Goal: Task Accomplishment & Management: Manage account settings

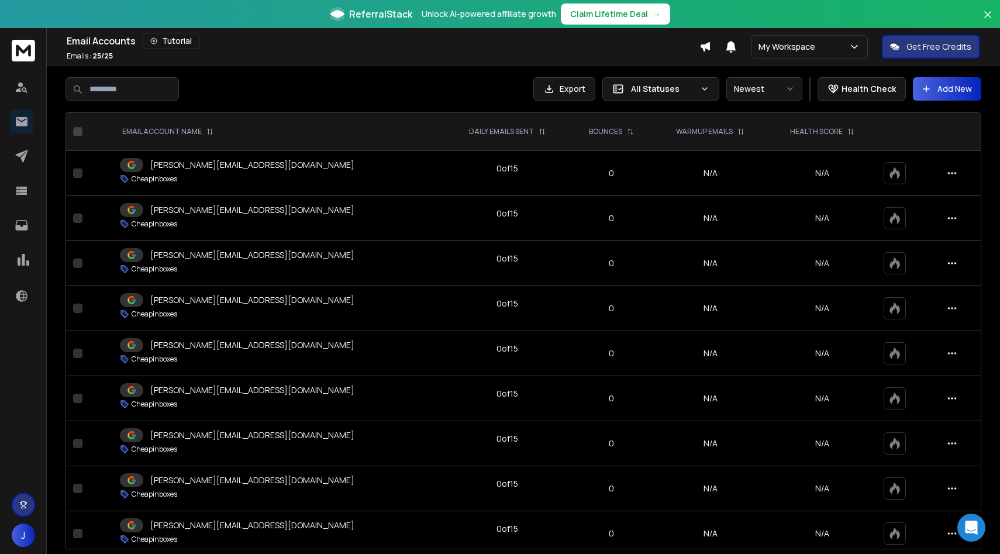
click at [890, 174] on icon at bounding box center [895, 173] width 10 height 12
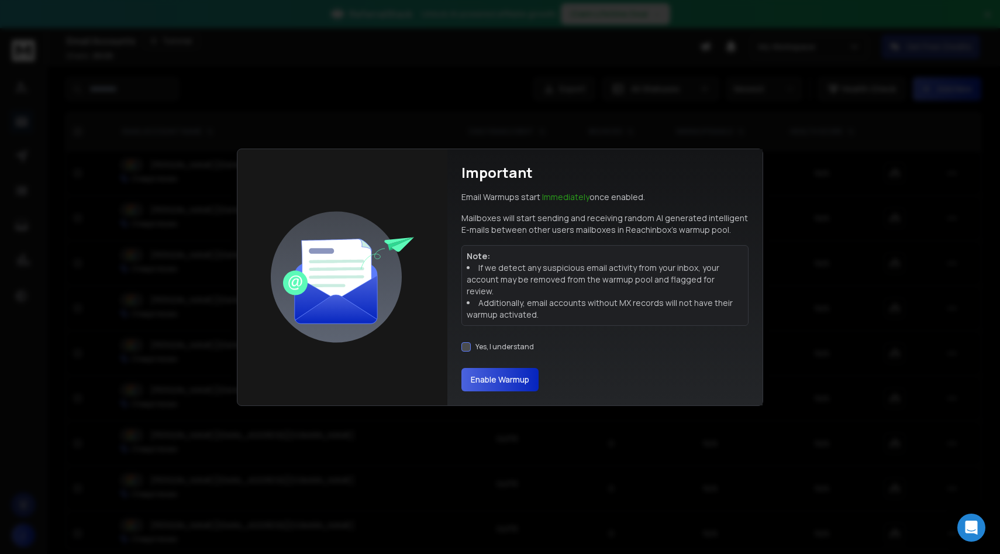
click at [469, 342] on button "Yes, I understand" at bounding box center [466, 346] width 9 height 9
click at [495, 368] on button "Enable Warmup" at bounding box center [500, 379] width 77 height 23
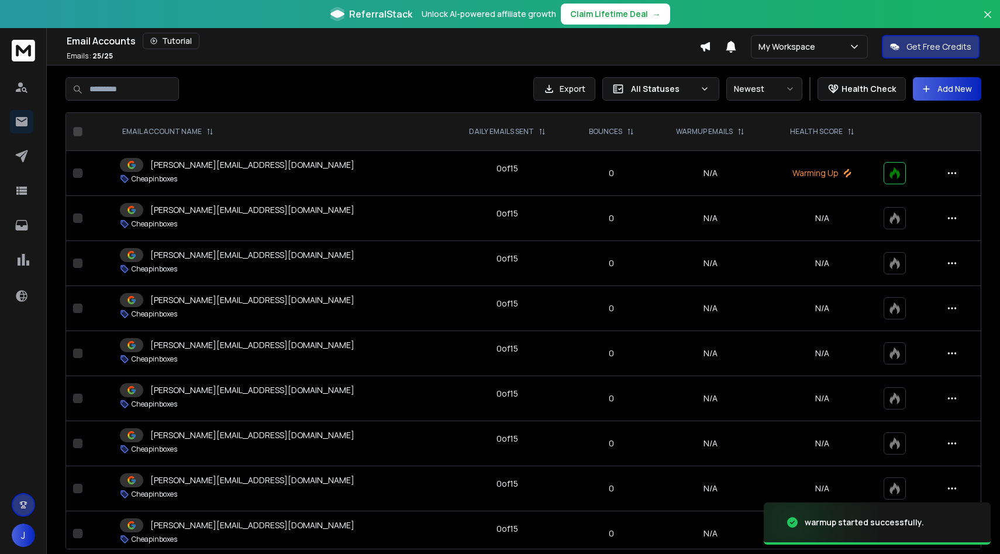
click at [890, 219] on icon at bounding box center [895, 218] width 10 height 12
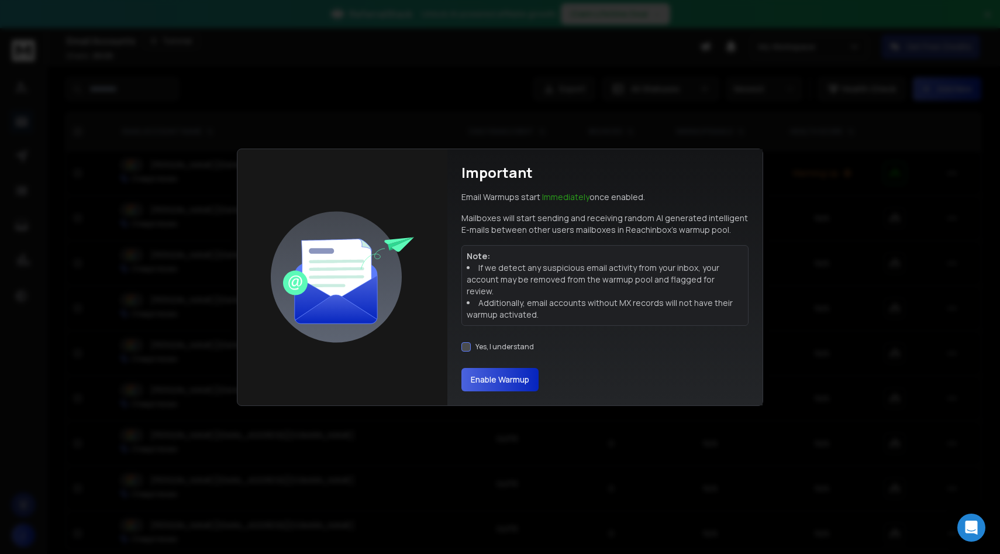
click at [463, 344] on button "Yes, I understand" at bounding box center [466, 346] width 9 height 9
click at [486, 371] on button "Enable Warmup" at bounding box center [500, 379] width 77 height 23
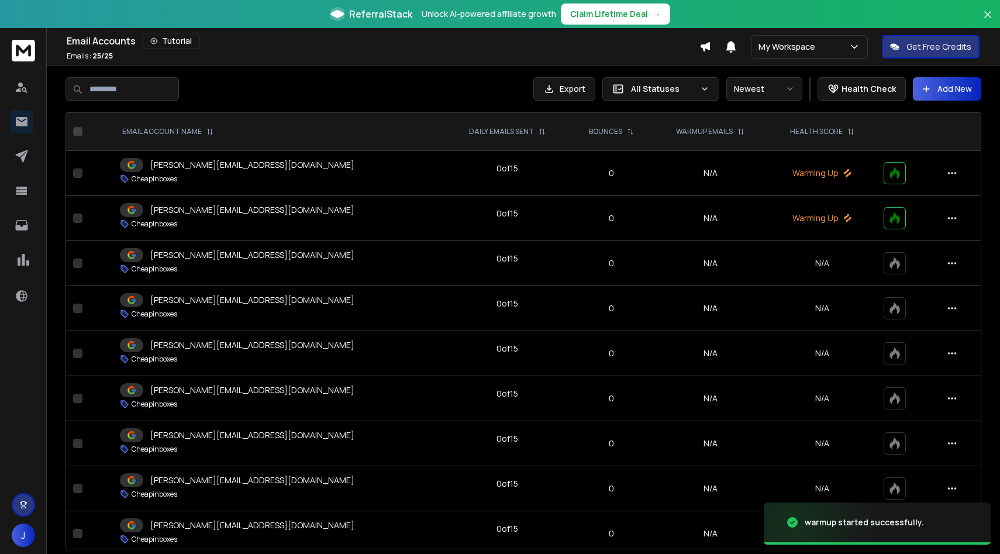
click at [889, 260] on icon at bounding box center [895, 263] width 12 height 12
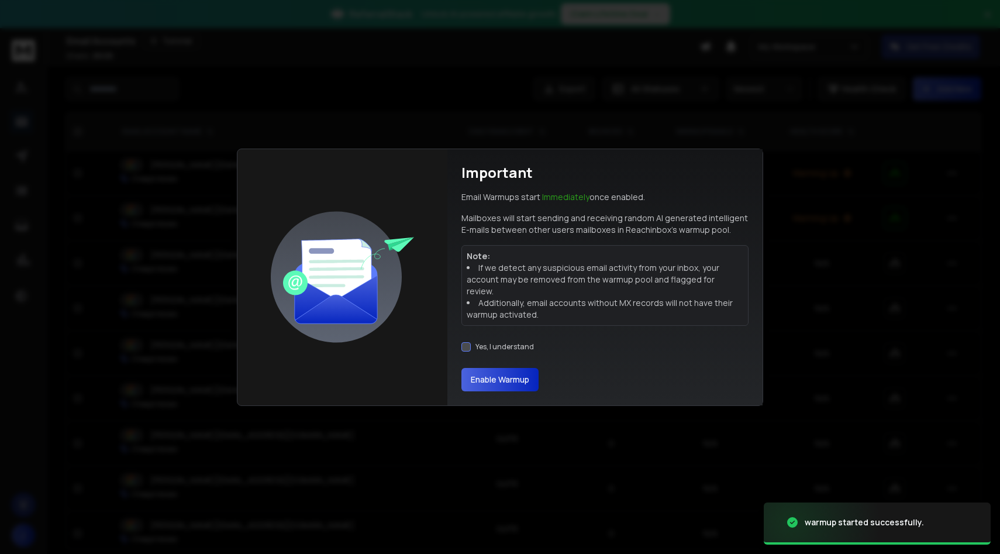
click at [468, 335] on div "Yes, I understand" at bounding box center [498, 346] width 73 height 23
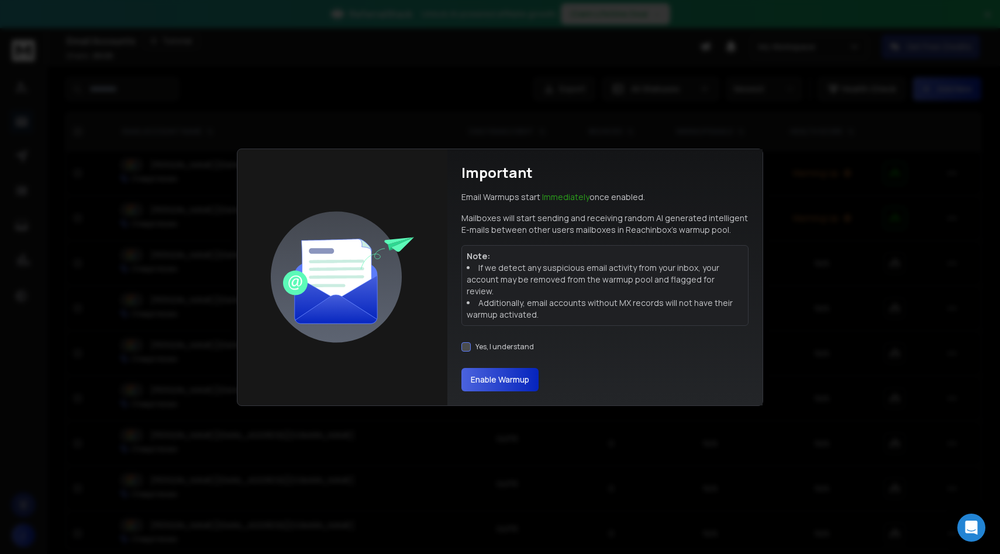
click at [466, 342] on button "Yes, I understand" at bounding box center [466, 346] width 9 height 9
click at [493, 368] on button "Enable Warmup" at bounding box center [500, 379] width 77 height 23
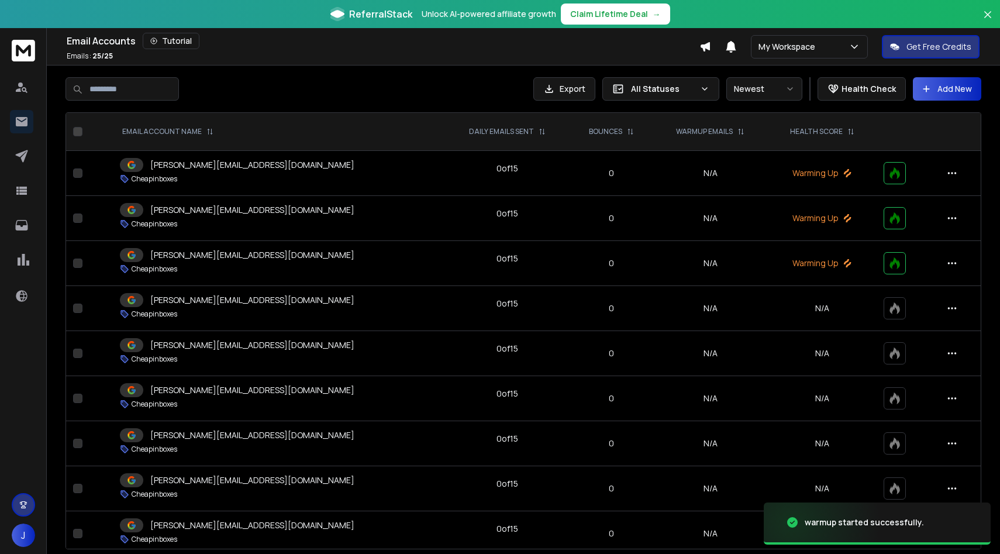
click at [890, 308] on icon at bounding box center [895, 308] width 10 height 12
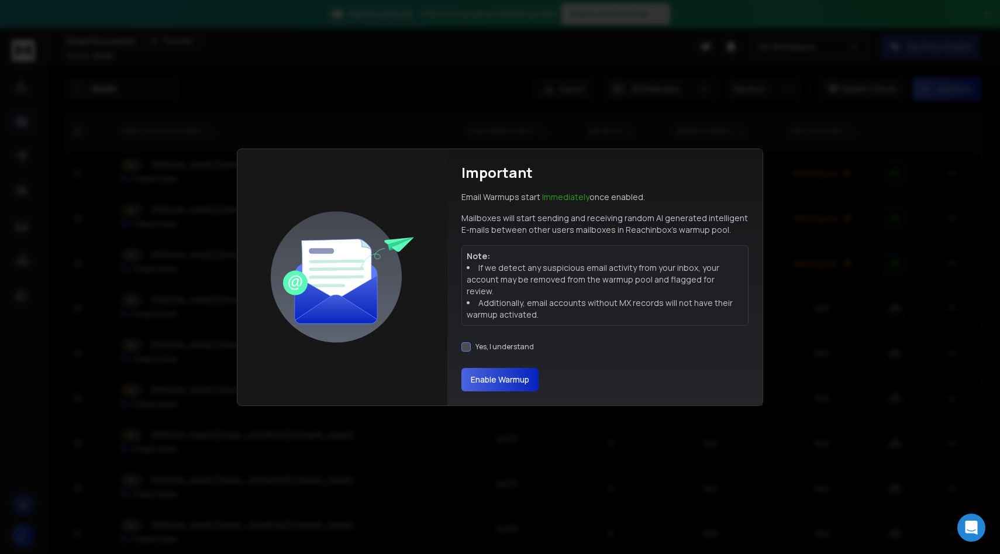
click at [462, 342] on button "Yes, I understand" at bounding box center [466, 346] width 9 height 9
click at [494, 378] on button "Enable Warmup" at bounding box center [500, 379] width 77 height 23
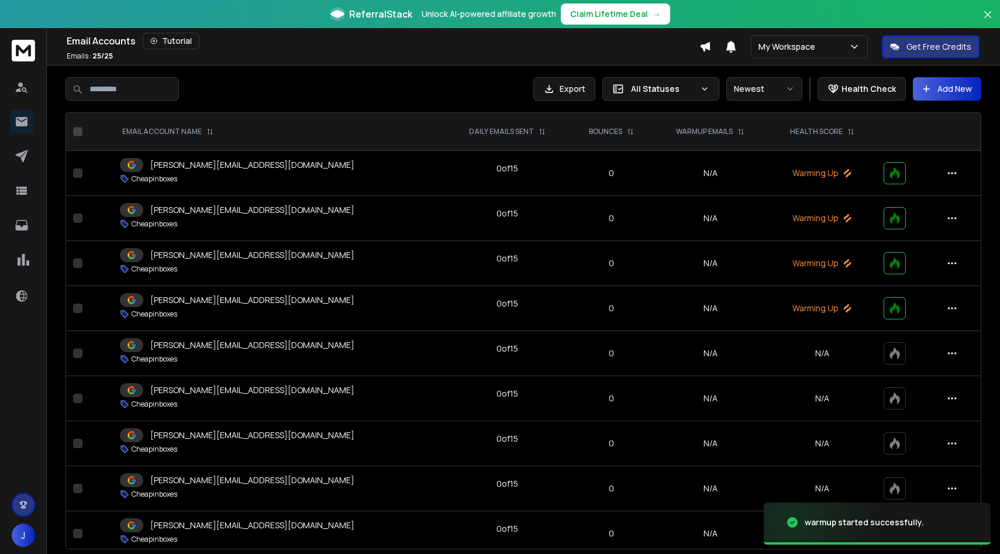
click at [889, 357] on icon at bounding box center [895, 353] width 12 height 12
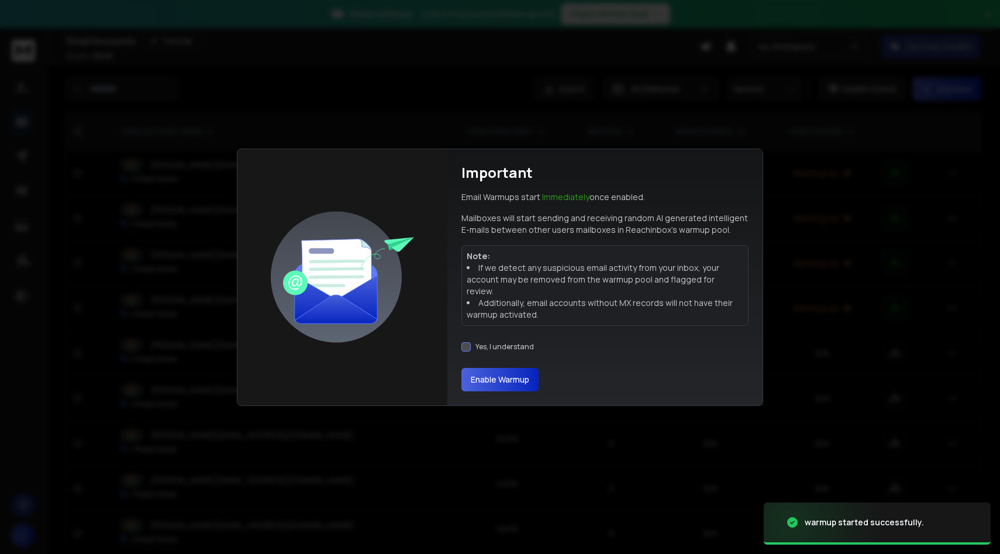
click at [459, 340] on div "Important Email Warmups start Immediately once enabled. Mailboxes will start se…" at bounding box center [604, 277] width 315 height 256
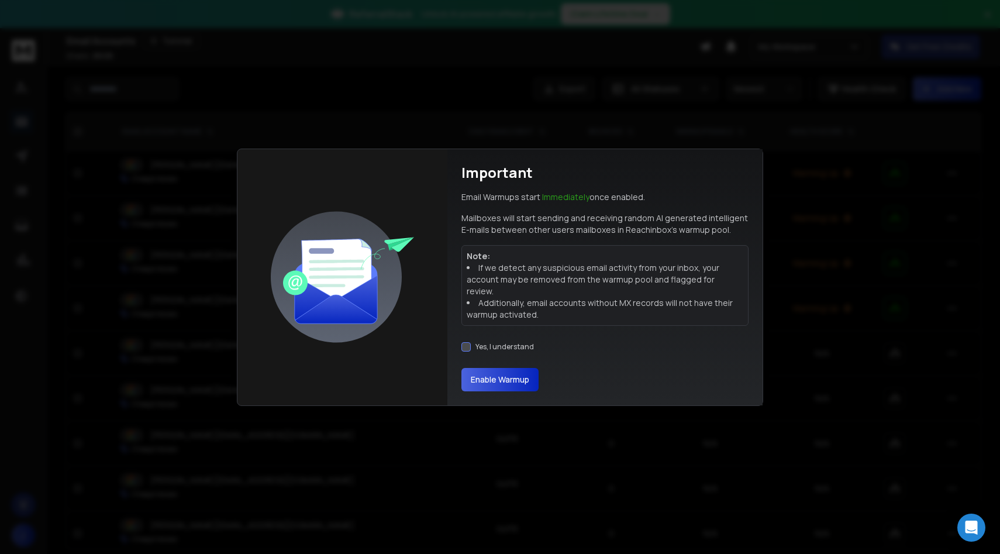
click at [464, 342] on button "Yes, I understand" at bounding box center [466, 346] width 9 height 9
click at [483, 373] on button "Enable Warmup" at bounding box center [500, 379] width 77 height 23
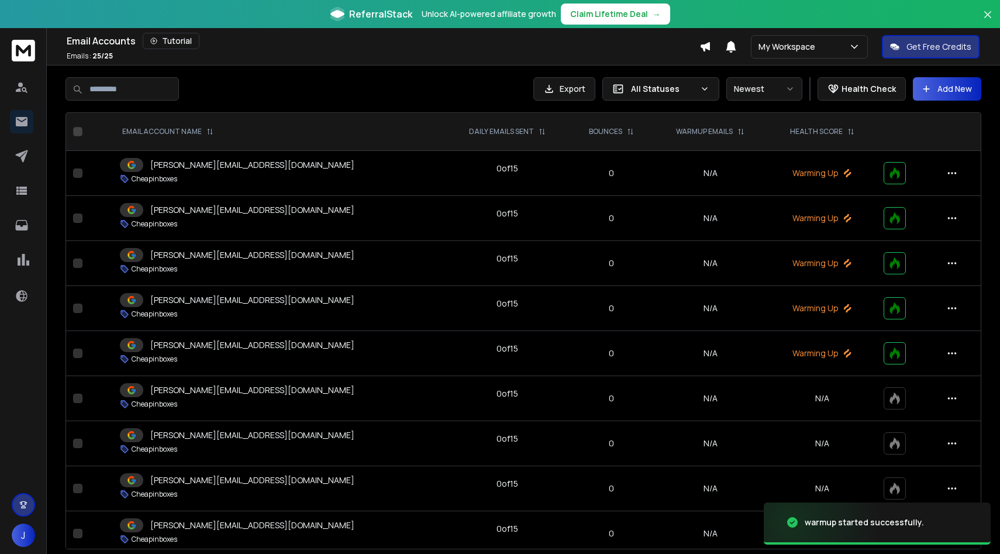
click at [884, 409] on div at bounding box center [895, 398] width 22 height 22
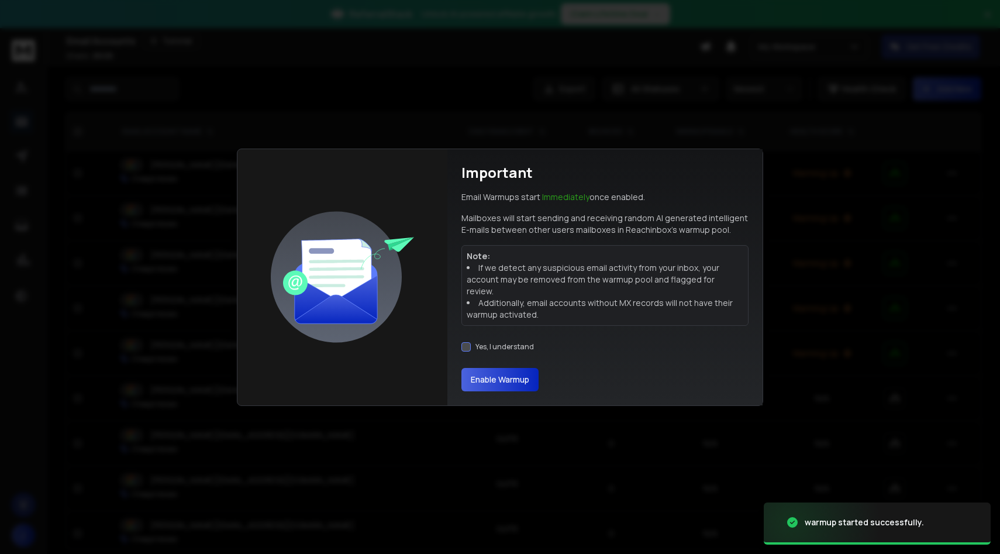
click at [473, 343] on div "Yes, I understand" at bounding box center [498, 346] width 73 height 9
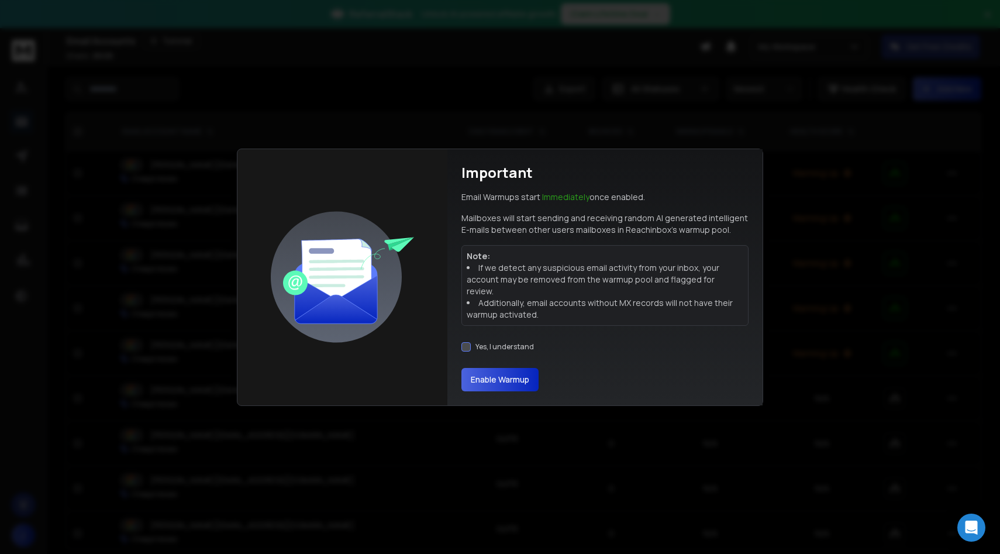
click at [467, 342] on button "Yes, I understand" at bounding box center [466, 346] width 9 height 9
click at [470, 368] on button "Enable Warmup" at bounding box center [500, 379] width 77 height 23
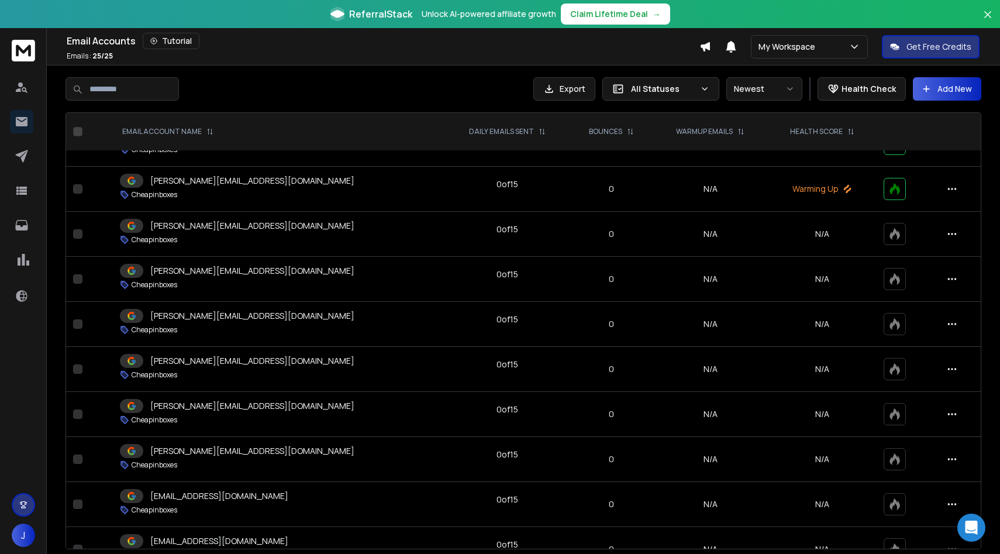
scroll to position [223, 0]
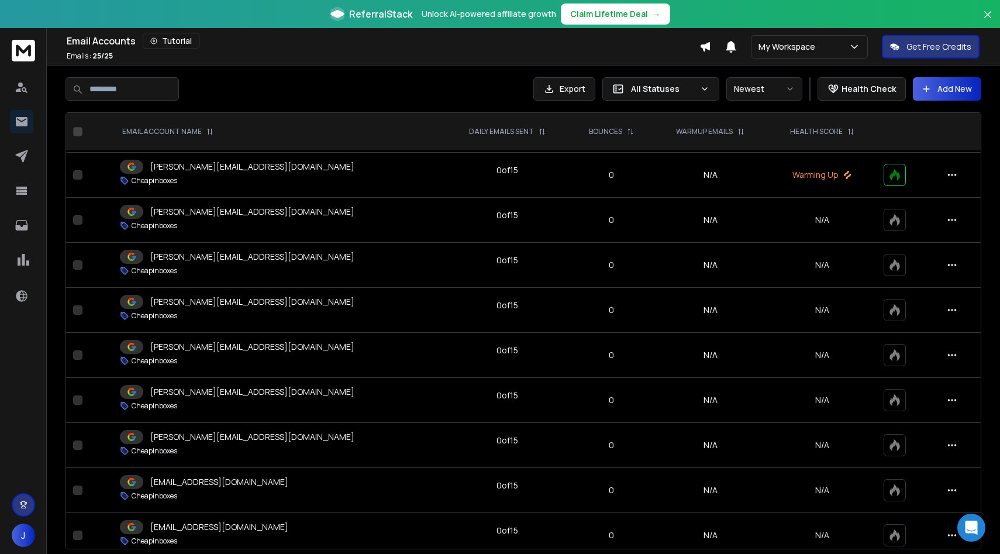
click at [884, 226] on div at bounding box center [895, 220] width 22 height 22
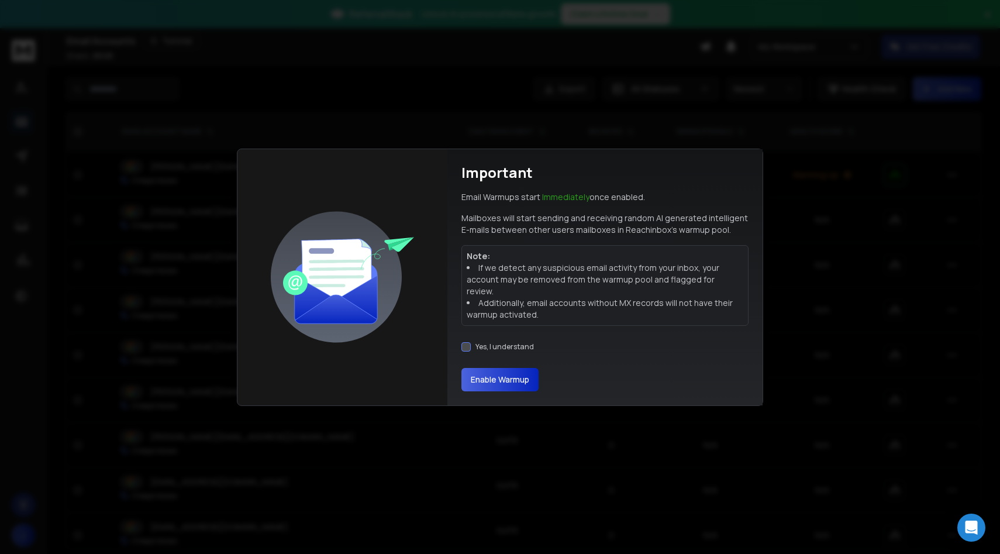
click at [465, 342] on button "Yes, I understand" at bounding box center [466, 346] width 9 height 9
click at [483, 377] on button "Enable Warmup" at bounding box center [500, 379] width 77 height 23
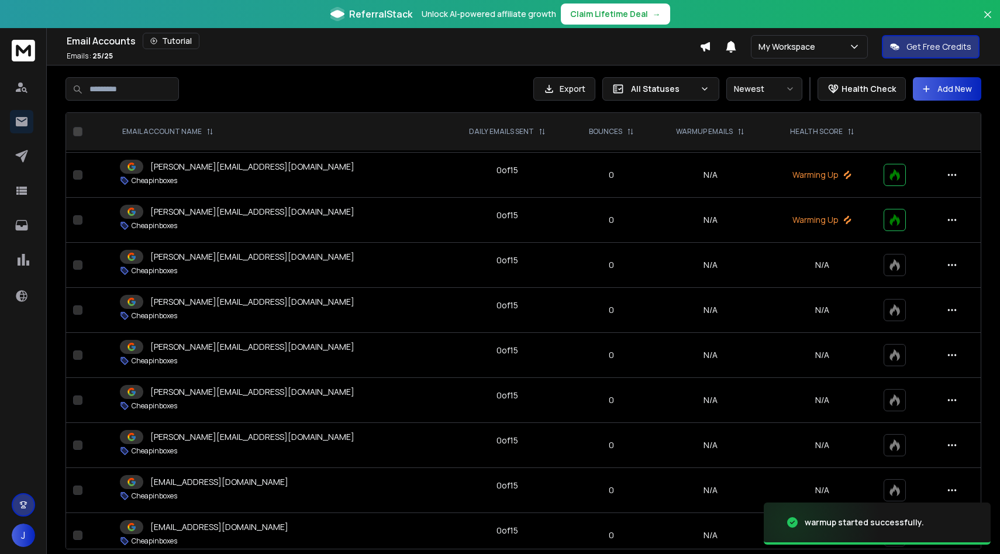
click at [890, 265] on icon at bounding box center [895, 265] width 10 height 12
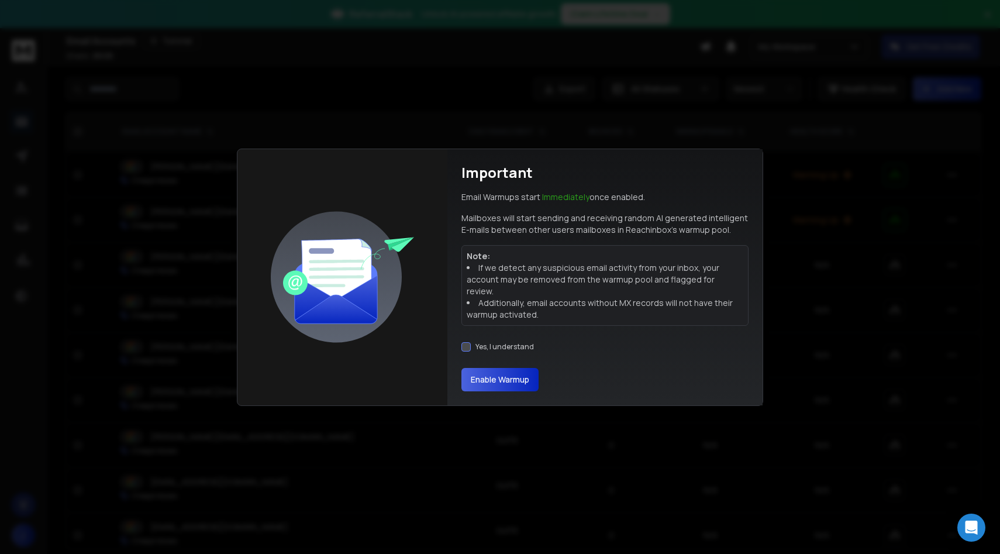
click at [466, 342] on button "Yes, I understand" at bounding box center [466, 346] width 9 height 9
click at [480, 374] on button "Enable Warmup" at bounding box center [500, 379] width 77 height 23
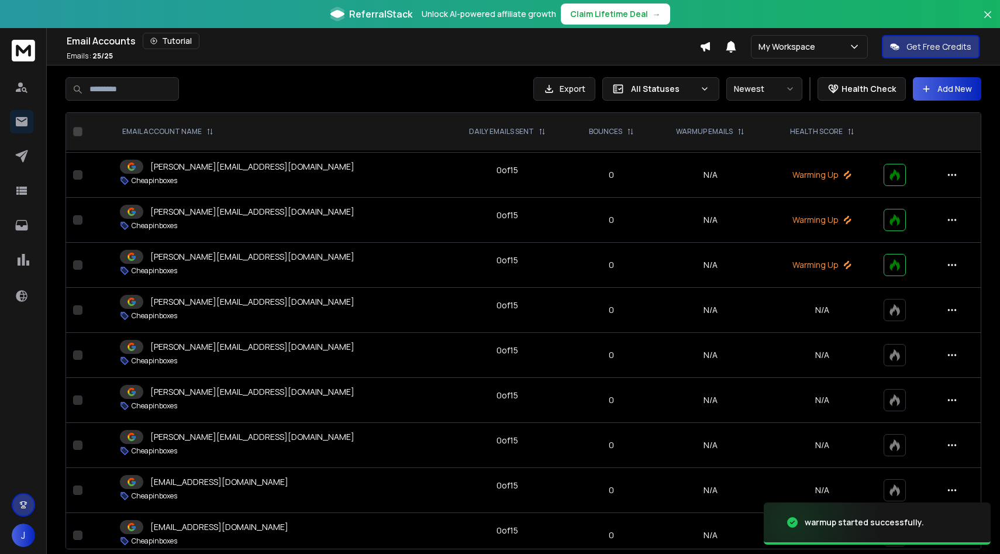
click at [889, 312] on icon at bounding box center [895, 310] width 12 height 12
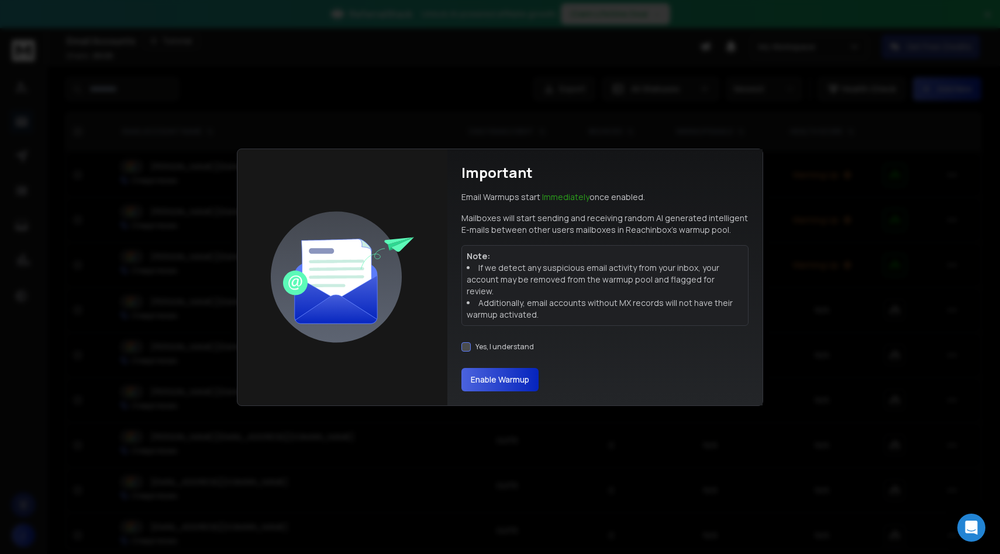
click at [466, 342] on button "Yes, I understand" at bounding box center [466, 346] width 9 height 9
click at [480, 376] on button "Enable Warmup" at bounding box center [500, 379] width 77 height 23
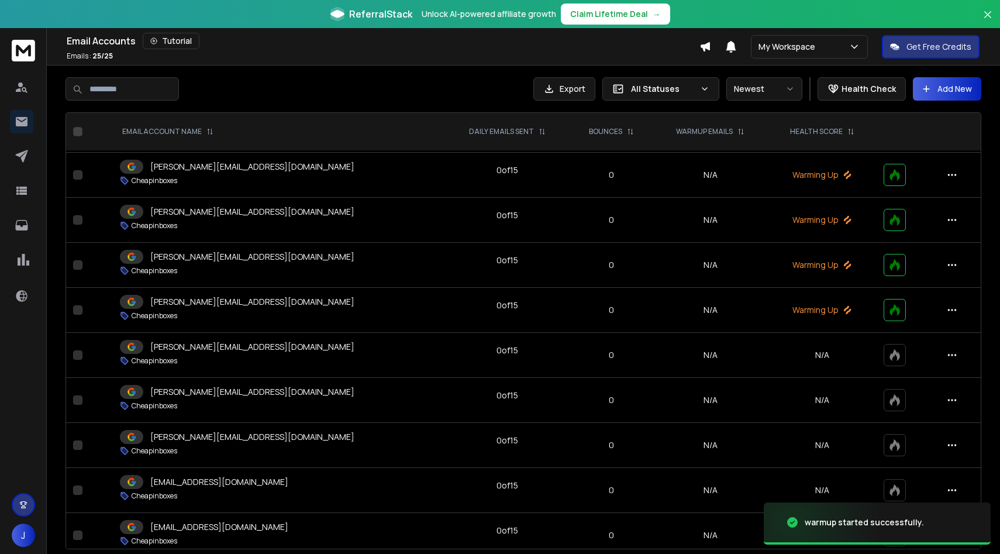
click at [889, 360] on icon at bounding box center [895, 355] width 12 height 12
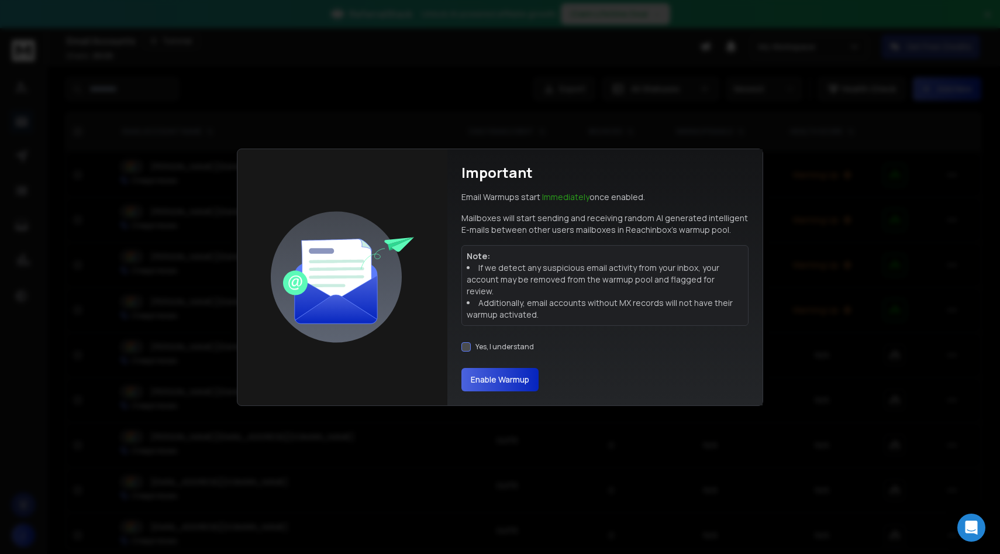
click at [466, 342] on button "Yes, I understand" at bounding box center [466, 346] width 9 height 9
click at [480, 373] on button "Enable Warmup" at bounding box center [500, 379] width 77 height 23
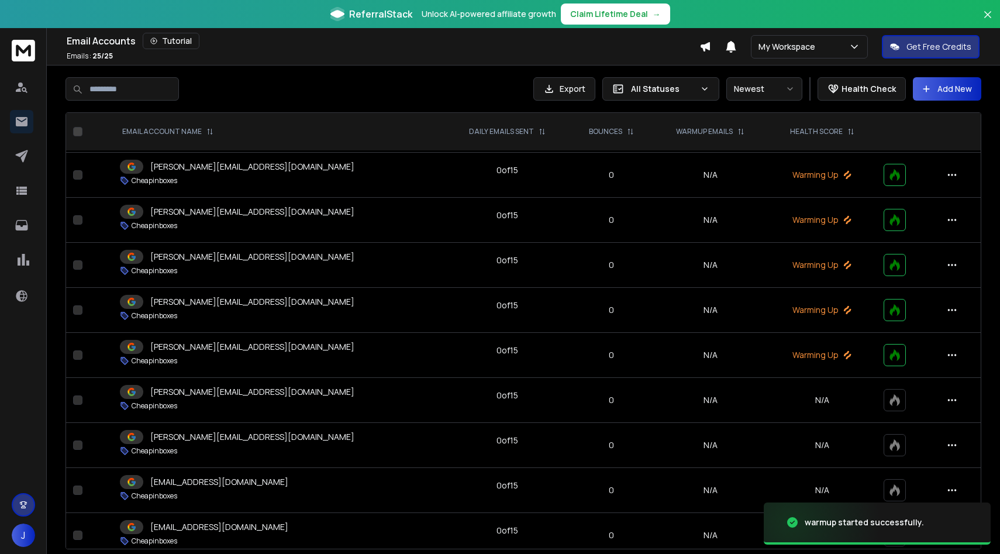
click at [890, 396] on icon at bounding box center [895, 400] width 10 height 12
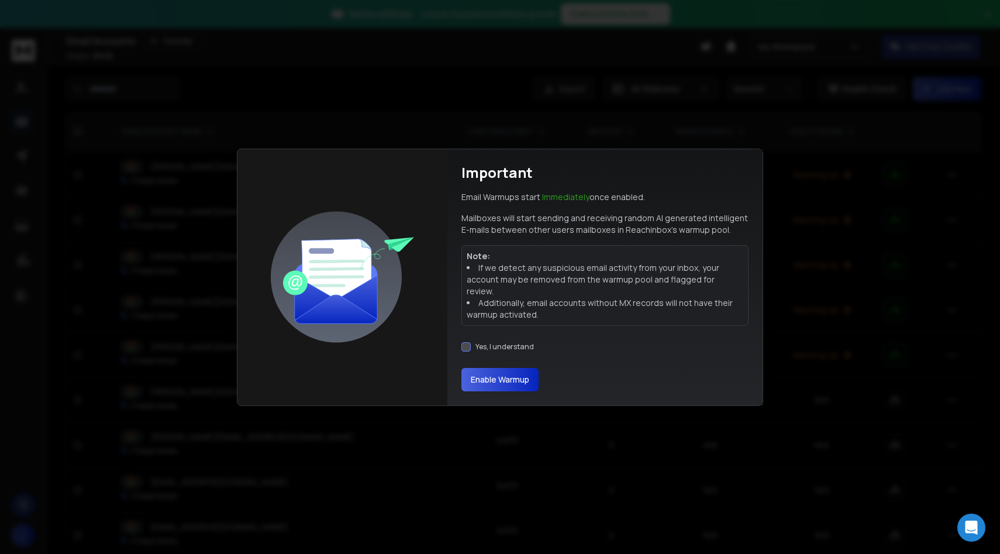
click at [464, 342] on button "Yes, I understand" at bounding box center [466, 346] width 9 height 9
click at [476, 368] on button "Enable Warmup" at bounding box center [500, 379] width 77 height 23
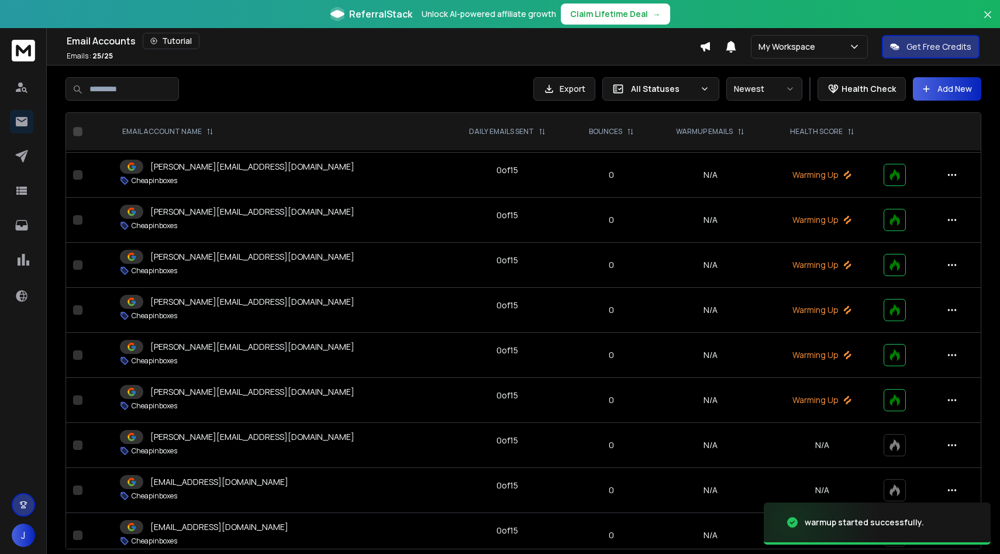
click at [889, 446] on icon at bounding box center [895, 445] width 12 height 12
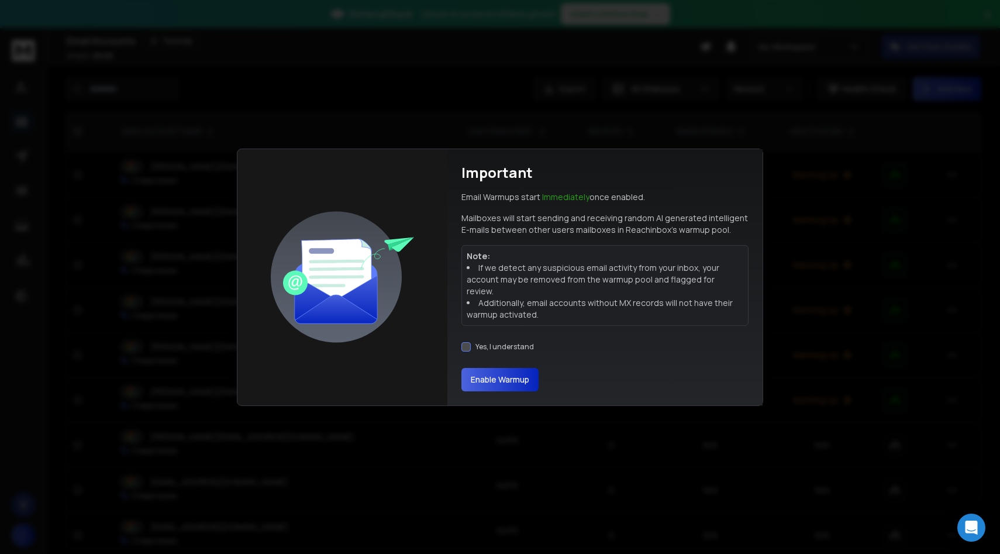
click at [463, 342] on button "Yes, I understand" at bounding box center [466, 346] width 9 height 9
click at [485, 375] on button "Enable Warmup" at bounding box center [500, 379] width 77 height 23
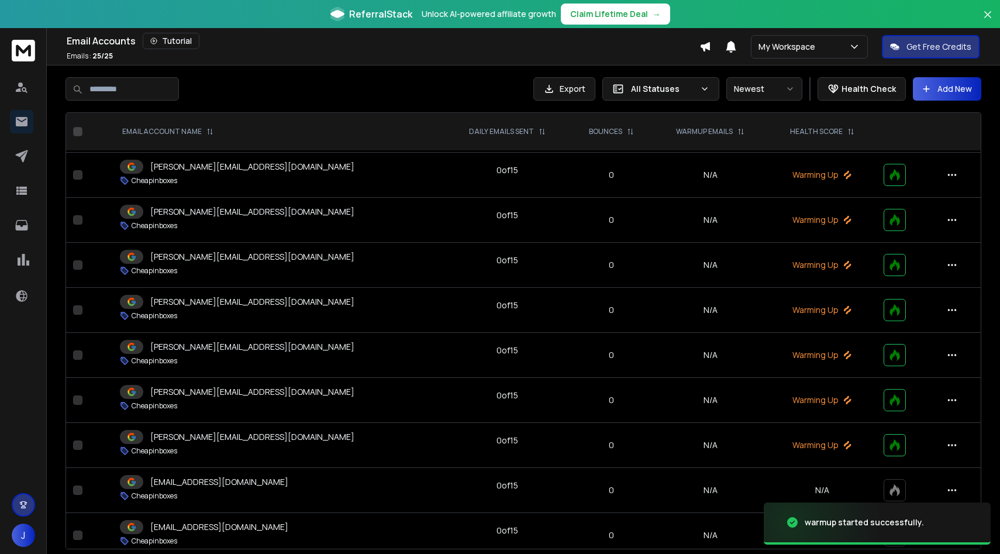
click at [884, 483] on div at bounding box center [895, 490] width 22 height 22
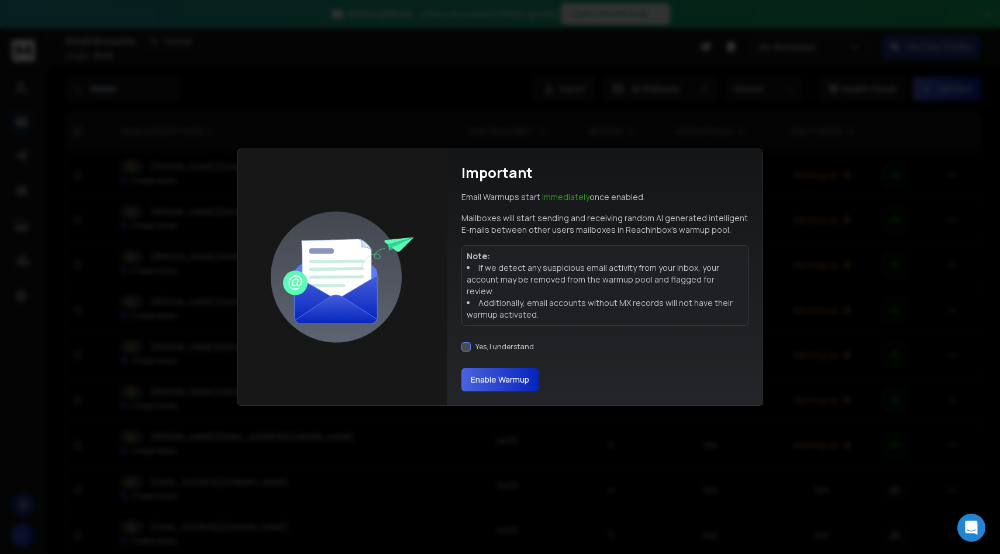
click at [469, 342] on button "Yes, I understand" at bounding box center [466, 346] width 9 height 9
click at [485, 374] on button "Enable Warmup" at bounding box center [500, 379] width 77 height 23
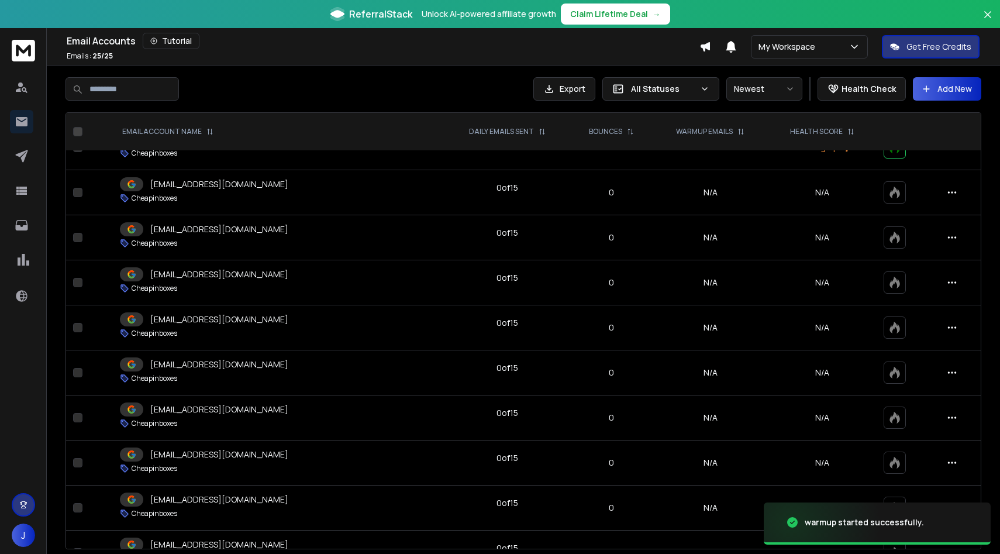
scroll to position [567, 0]
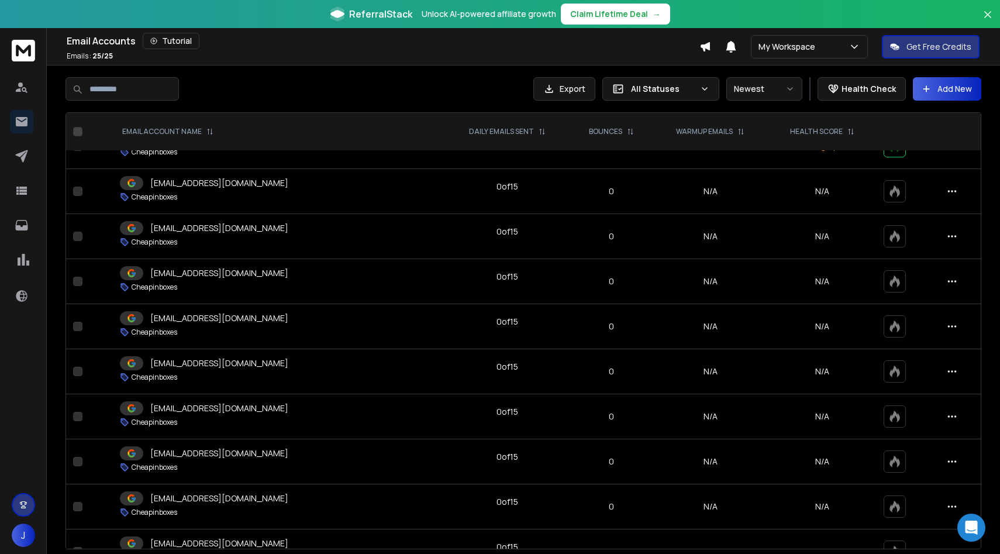
click at [890, 190] on icon at bounding box center [895, 191] width 10 height 12
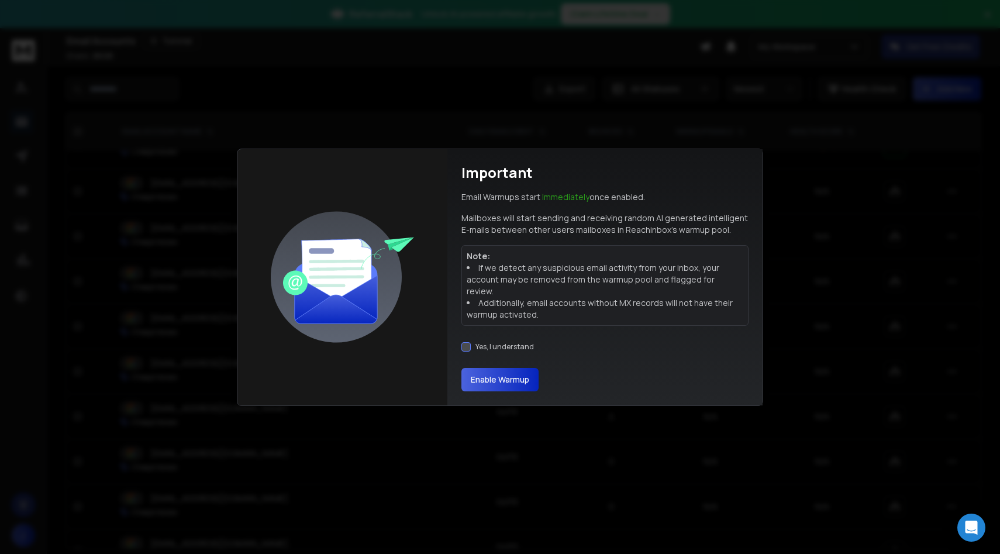
click at [466, 342] on button "Yes, I understand" at bounding box center [466, 346] width 9 height 9
click at [477, 368] on button "Enable Warmup" at bounding box center [500, 379] width 77 height 23
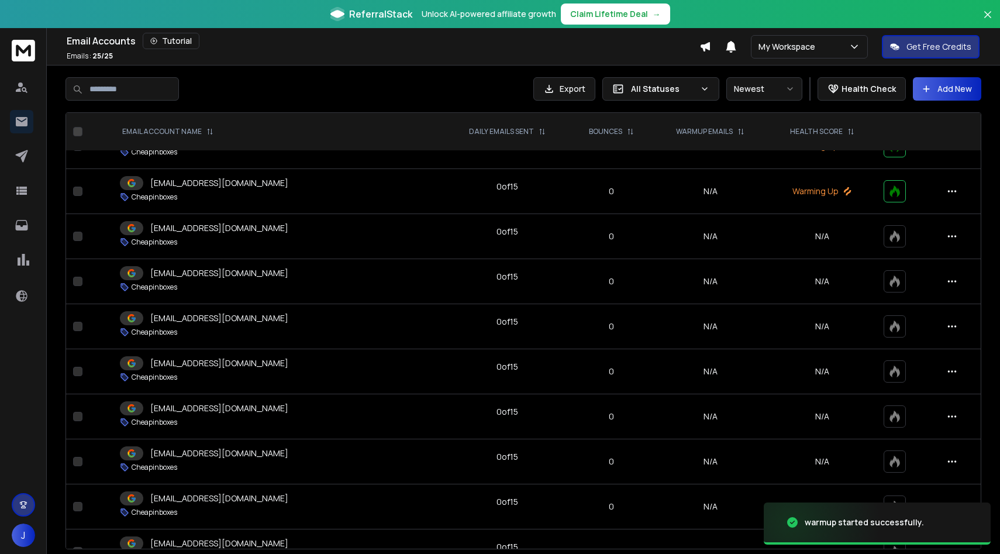
click at [889, 237] on icon at bounding box center [895, 236] width 12 height 12
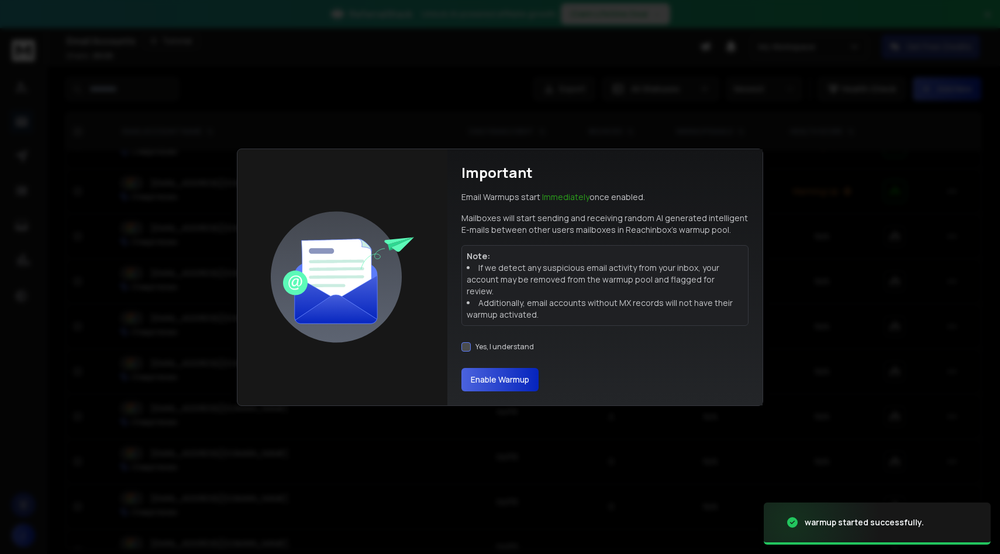
click at [464, 342] on button "Yes, I understand" at bounding box center [466, 346] width 9 height 9
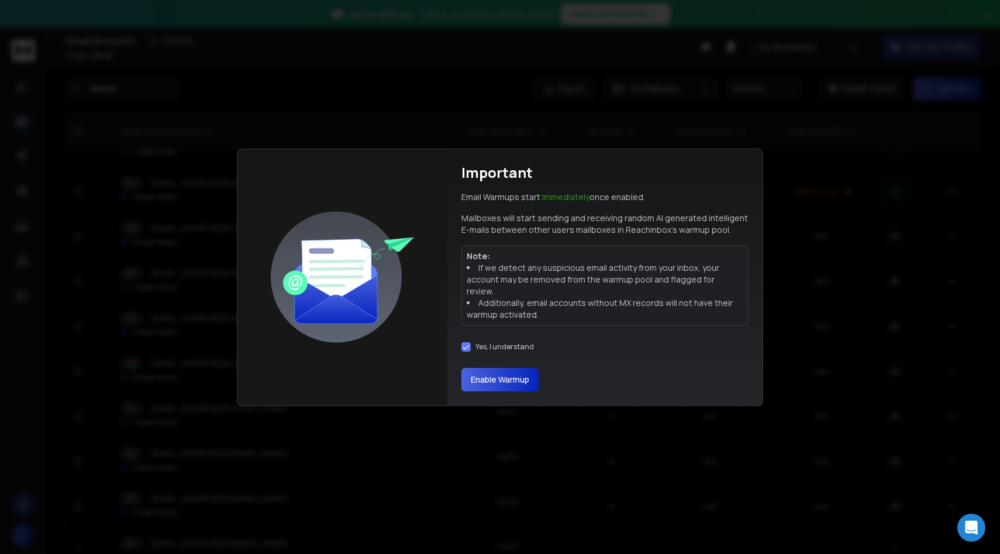
click at [480, 373] on button "Enable Warmup" at bounding box center [500, 379] width 77 height 23
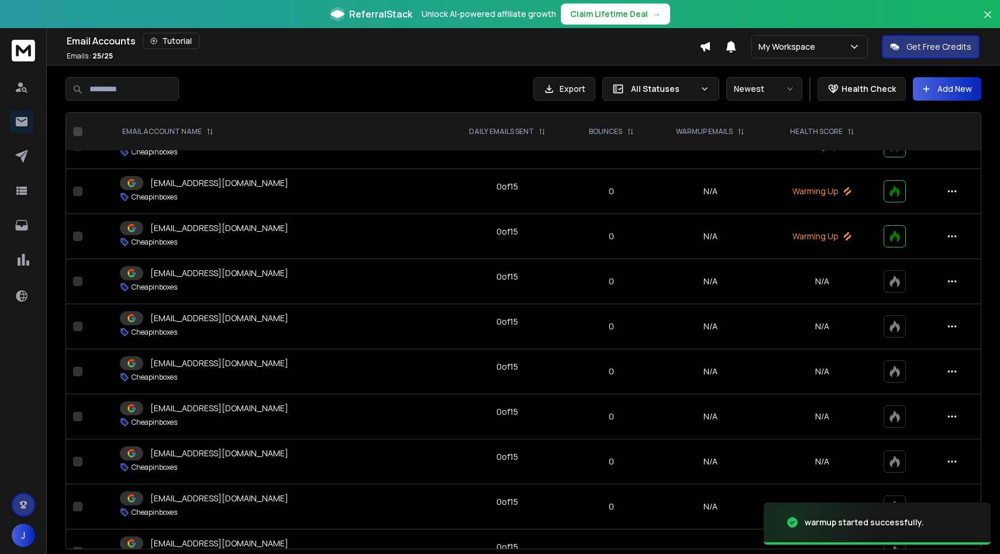
click at [890, 279] on icon at bounding box center [895, 282] width 10 height 12
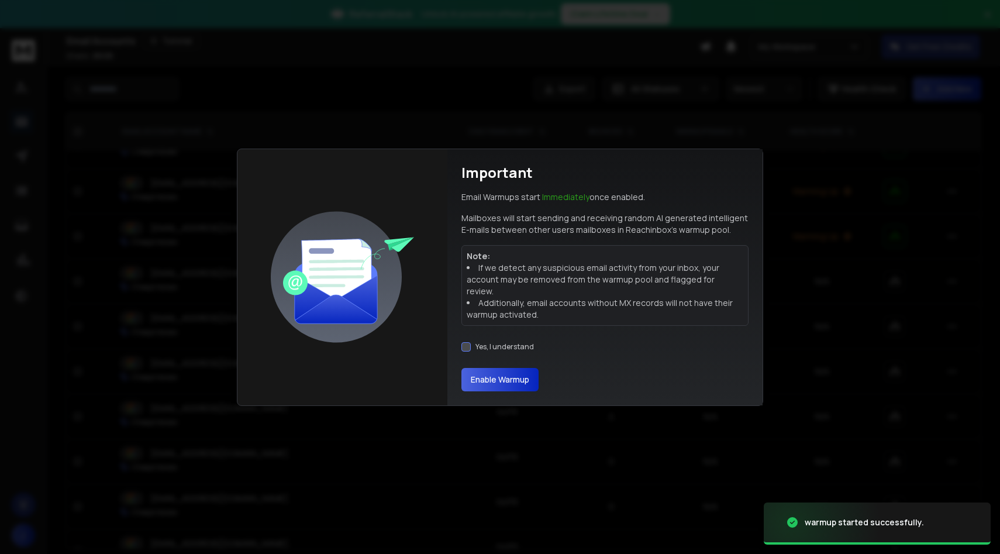
click at [469, 342] on button "Yes, I understand" at bounding box center [466, 346] width 9 height 9
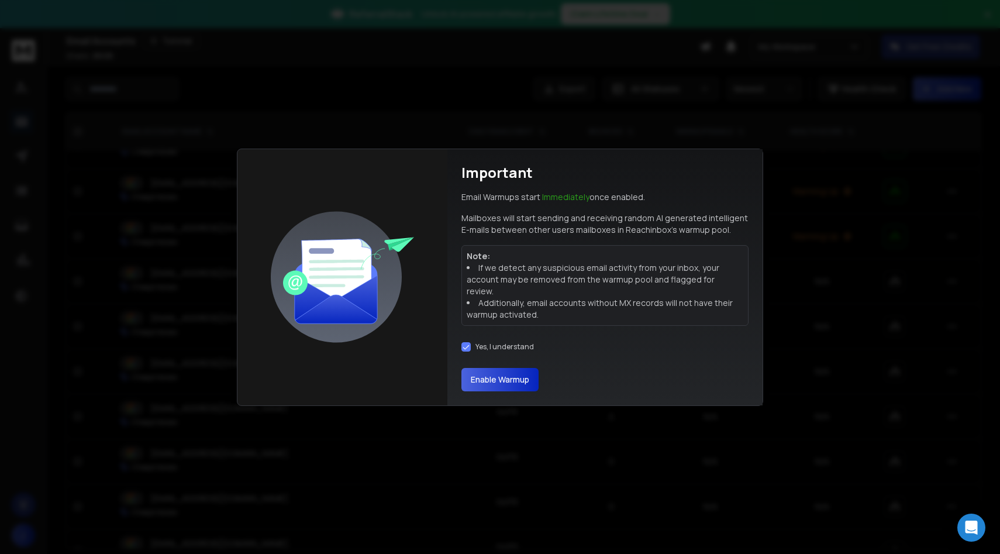
click at [488, 371] on button "Enable Warmup" at bounding box center [500, 379] width 77 height 23
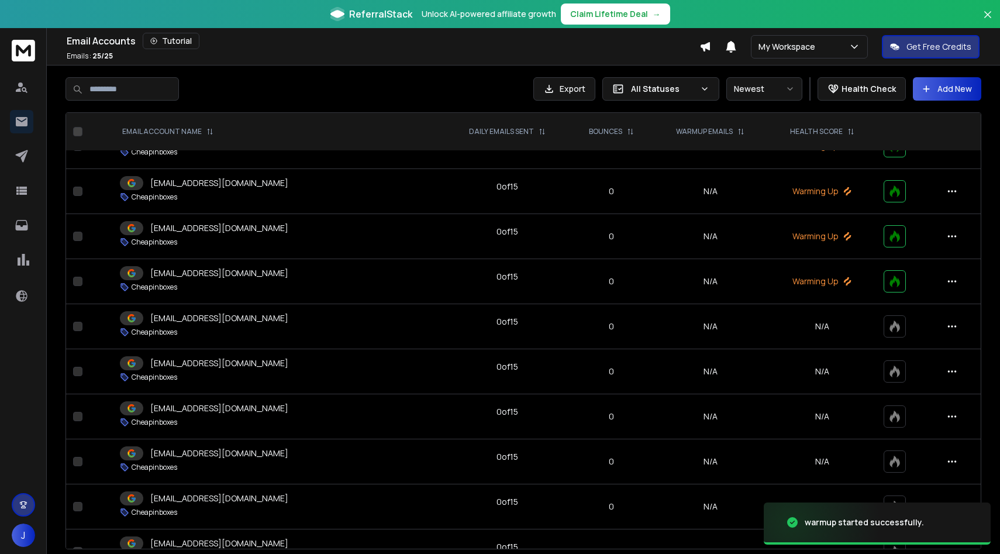
click at [889, 329] on icon at bounding box center [895, 327] width 12 height 12
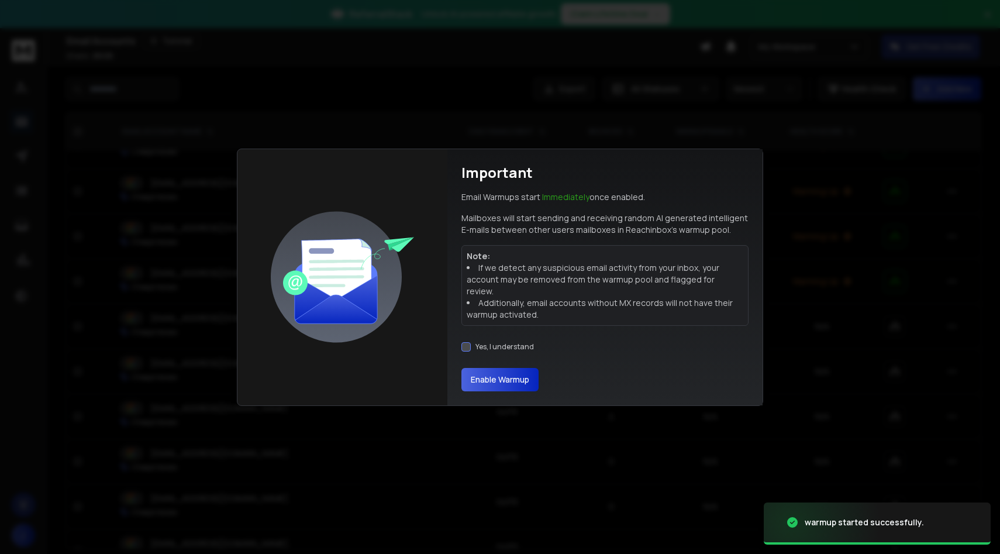
click at [466, 342] on button "Yes, I understand" at bounding box center [466, 346] width 9 height 9
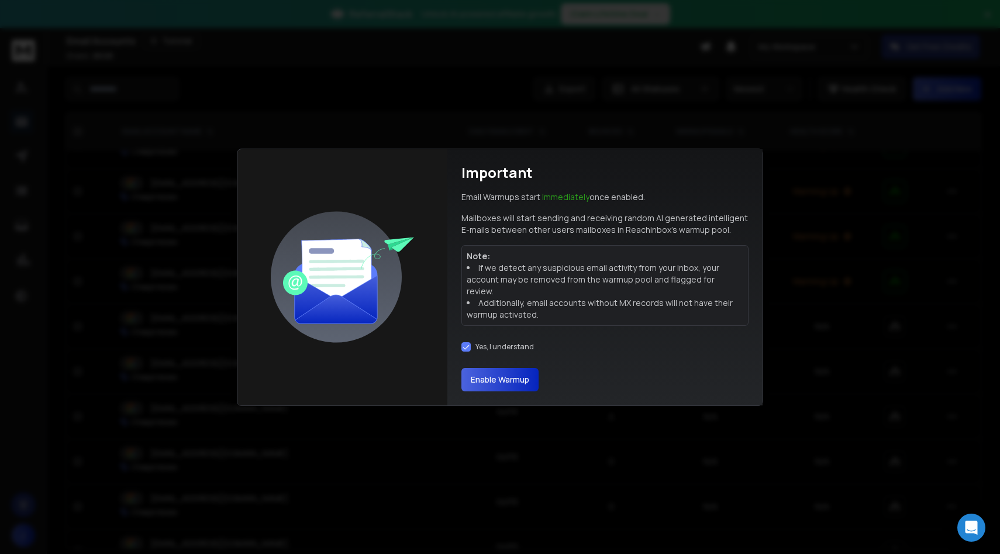
click at [478, 378] on button "Enable Warmup" at bounding box center [500, 379] width 77 height 23
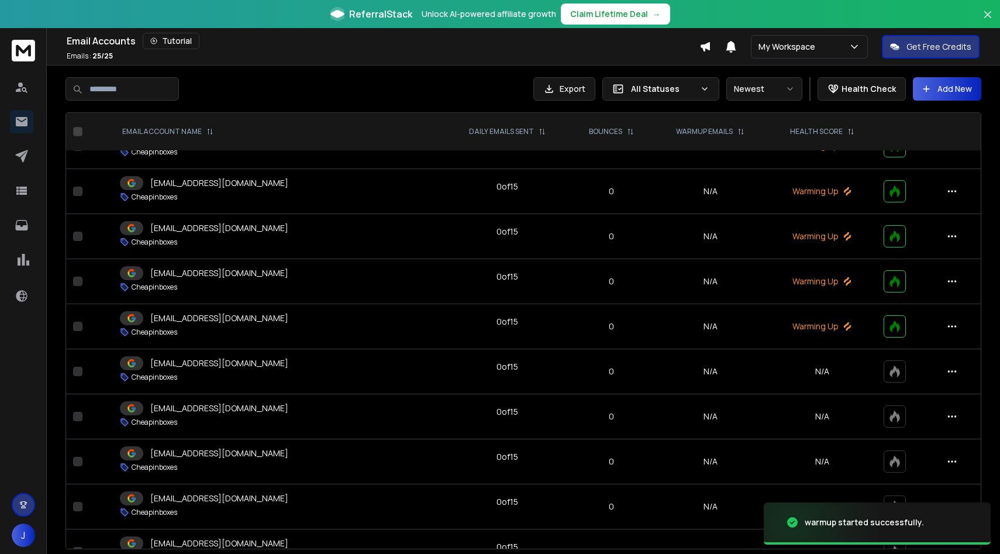
click at [889, 371] on icon at bounding box center [895, 372] width 12 height 12
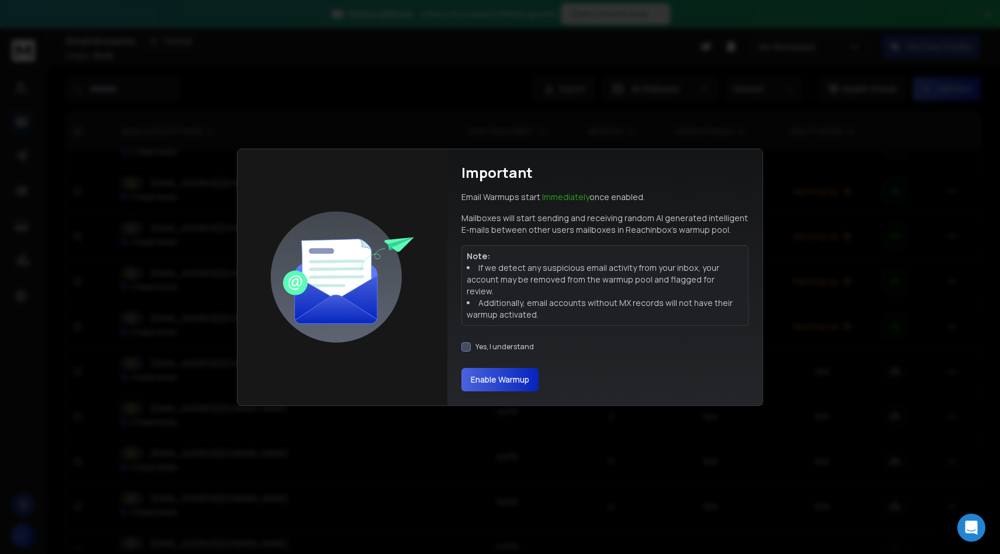
click at [469, 342] on button "Yes, I understand" at bounding box center [466, 346] width 9 height 9
click at [479, 368] on button "Enable Warmup" at bounding box center [500, 379] width 77 height 23
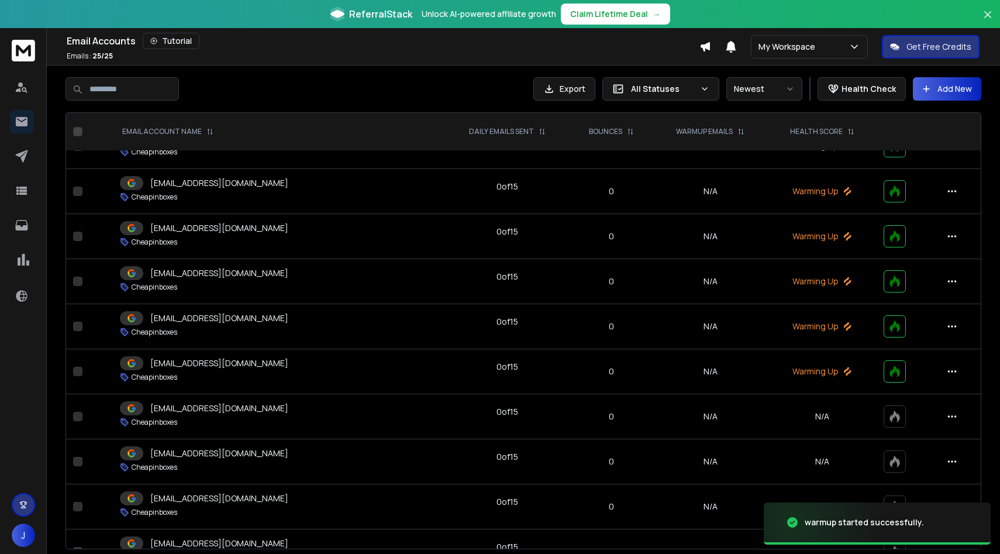
click at [890, 414] on icon at bounding box center [895, 417] width 10 height 12
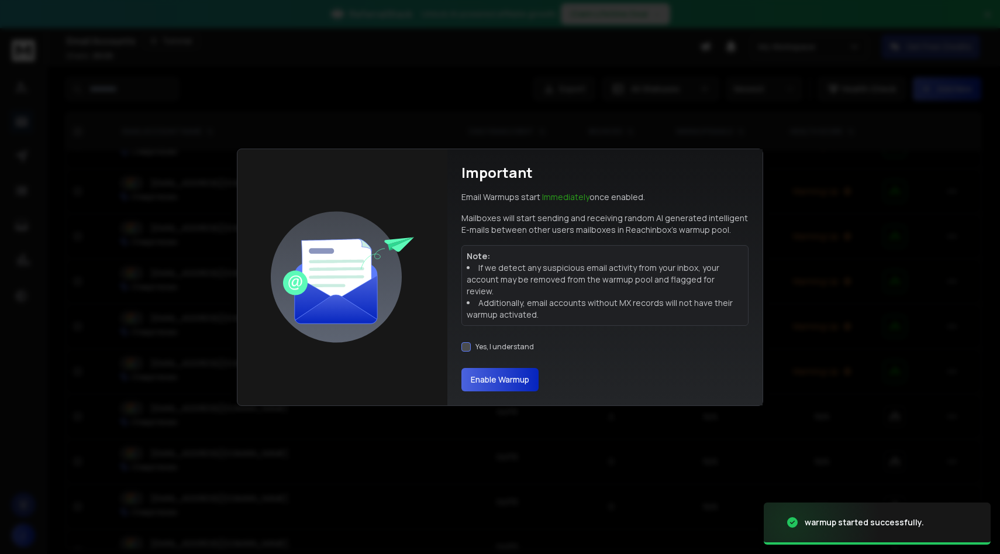
click at [468, 342] on button "Yes, I understand" at bounding box center [466, 346] width 9 height 9
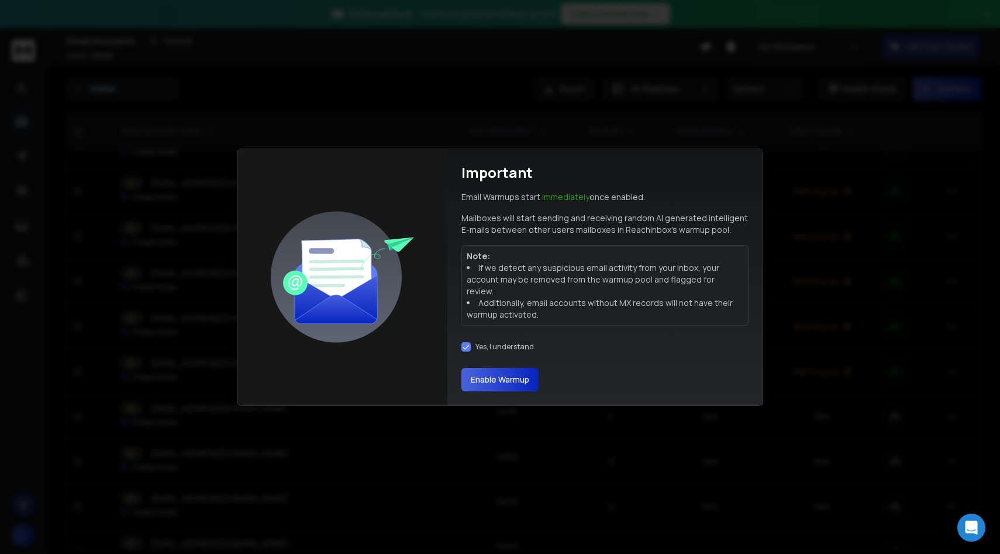
click at [476, 375] on button "Enable Warmup" at bounding box center [500, 379] width 77 height 23
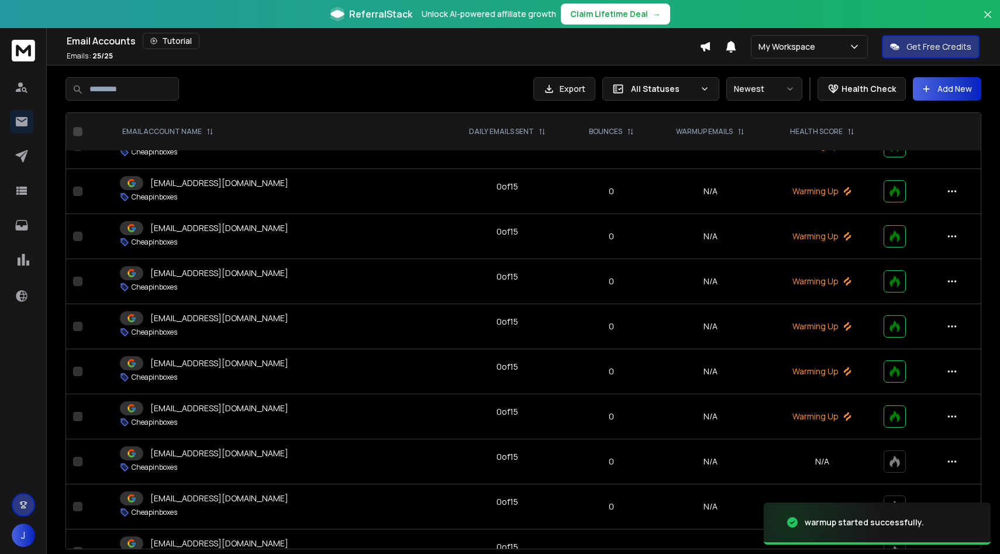
click at [890, 460] on icon at bounding box center [895, 462] width 10 height 12
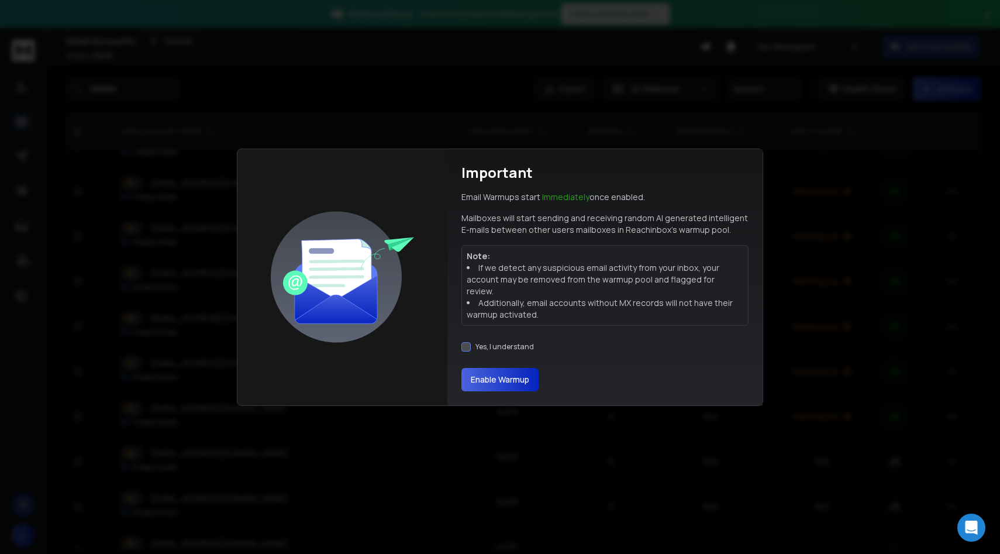
click at [467, 342] on button "Yes, I understand" at bounding box center [466, 346] width 9 height 9
click at [484, 370] on button "Enable Warmup" at bounding box center [500, 379] width 77 height 23
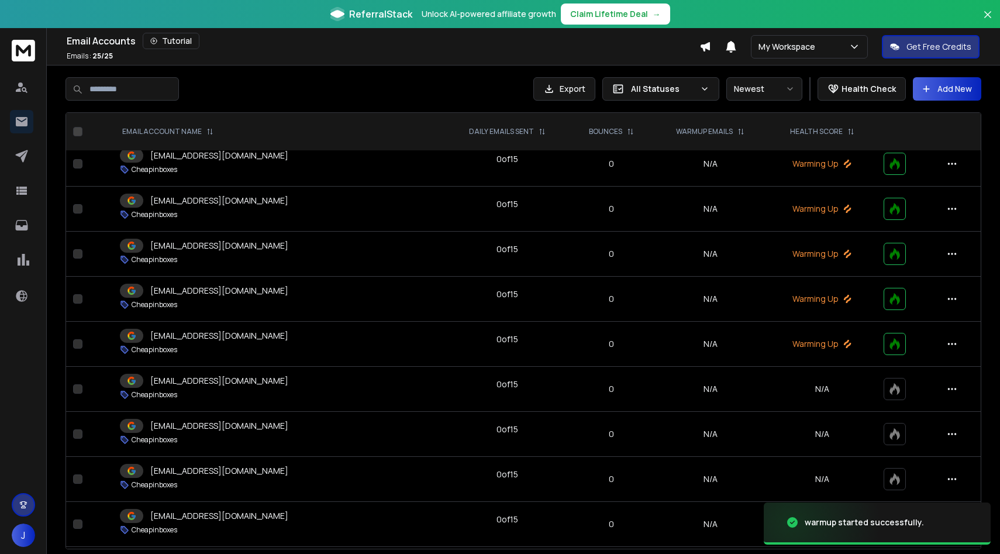
scroll to position [730, 0]
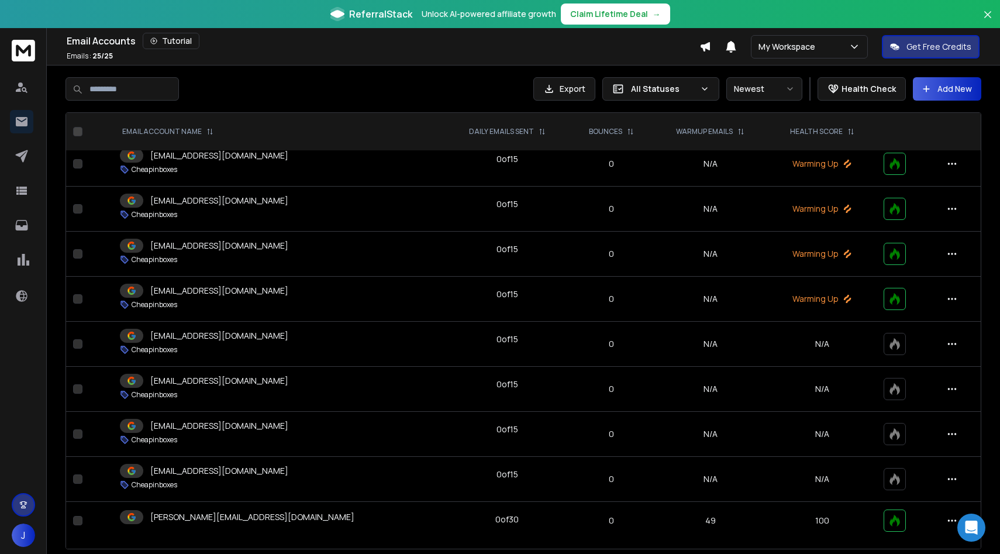
click at [890, 346] on icon at bounding box center [895, 344] width 10 height 12
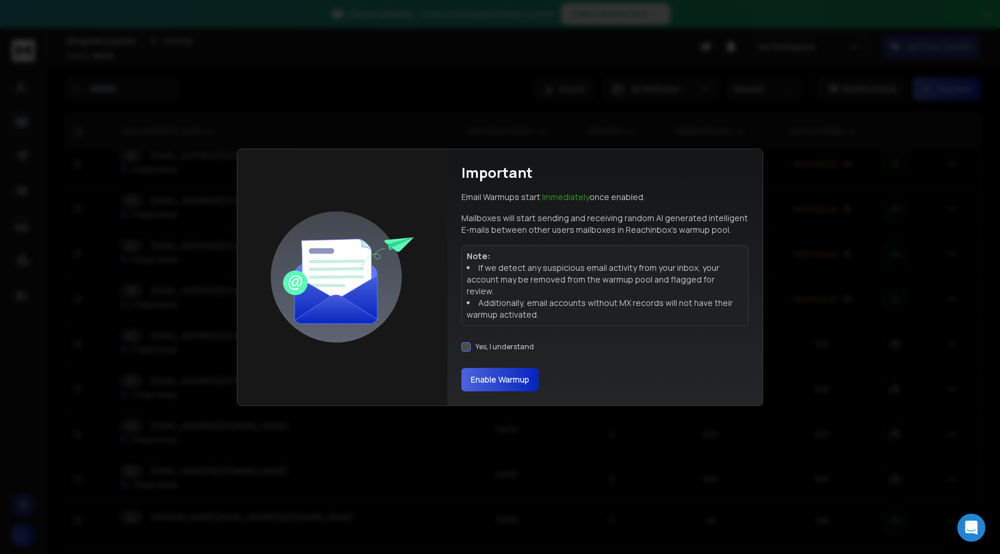
click at [468, 342] on button "Yes, I understand" at bounding box center [466, 346] width 9 height 9
click at [480, 371] on button "Enable Warmup" at bounding box center [500, 379] width 77 height 23
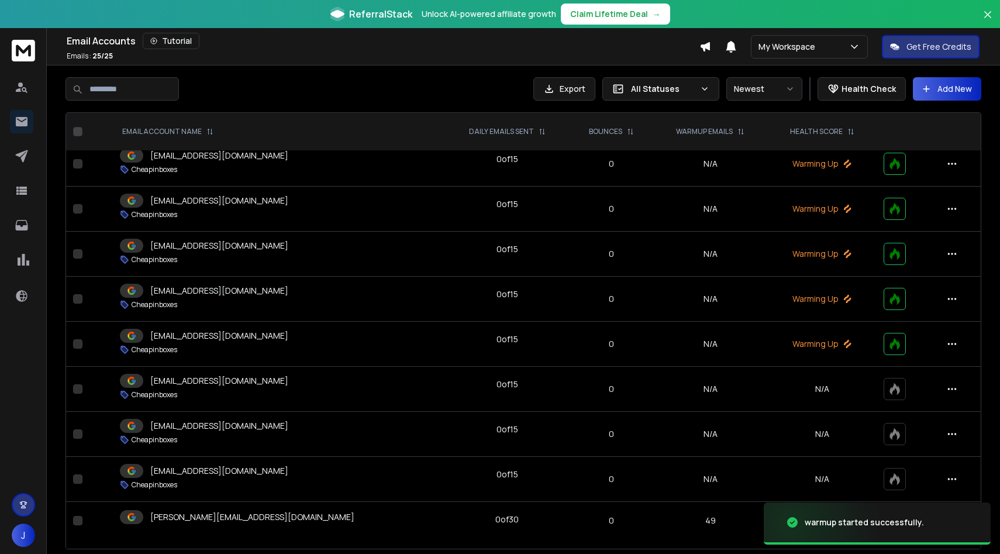
click at [889, 389] on icon at bounding box center [895, 389] width 12 height 12
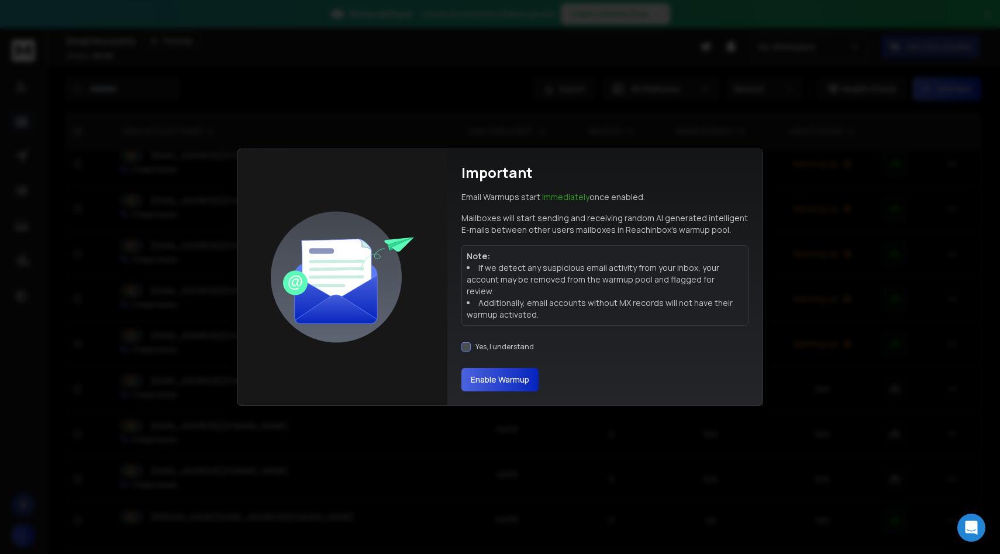
click at [463, 342] on button "Yes, I understand" at bounding box center [466, 346] width 9 height 9
click at [478, 378] on button "Enable Warmup" at bounding box center [500, 379] width 77 height 23
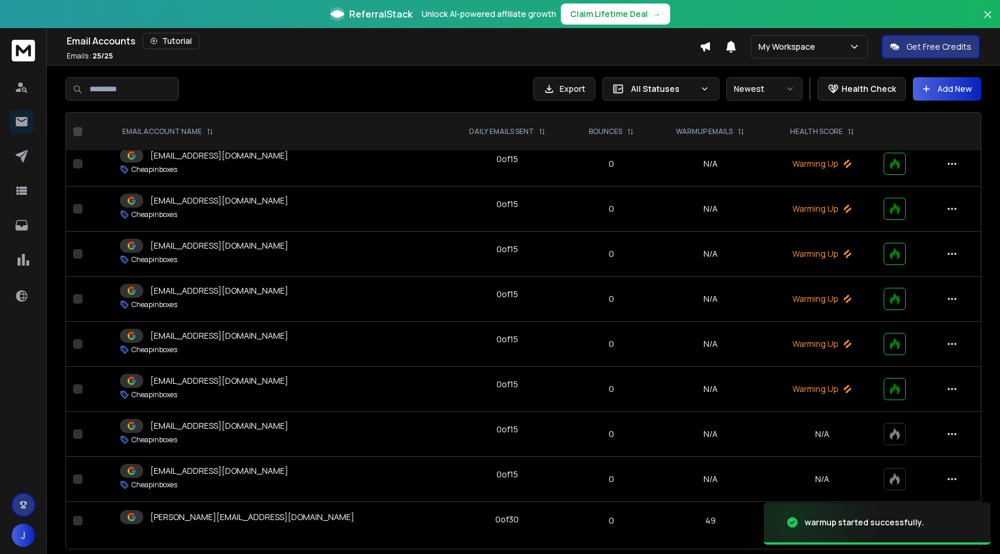
click at [889, 433] on icon at bounding box center [895, 434] width 12 height 12
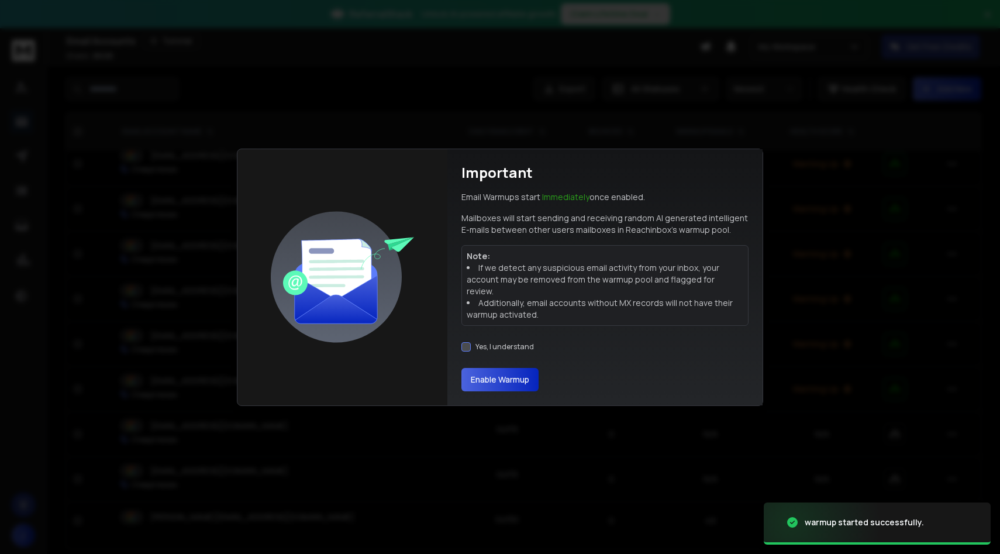
click at [466, 335] on div "Yes, I understand" at bounding box center [498, 346] width 73 height 23
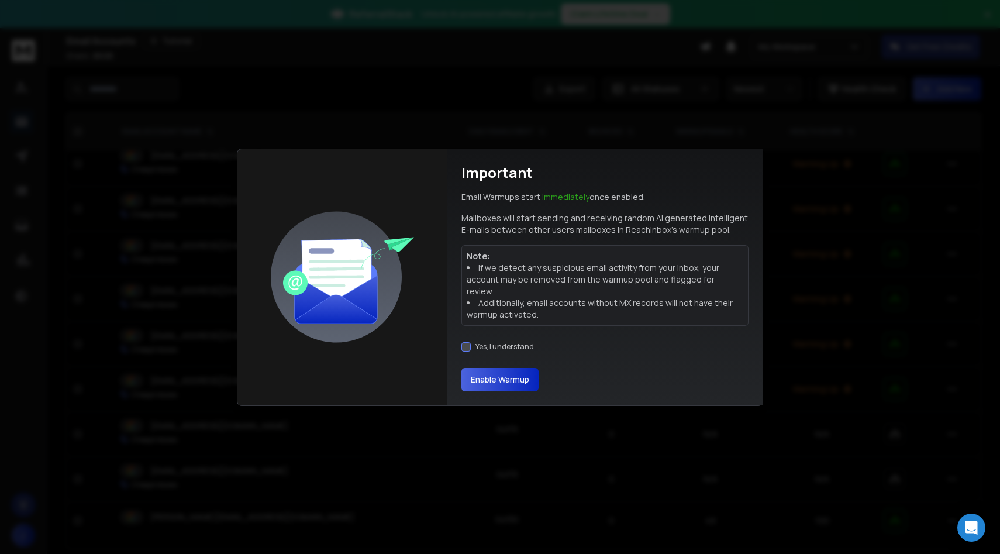
click at [467, 342] on button "Yes, I understand" at bounding box center [466, 346] width 9 height 9
click at [487, 377] on button "Enable Warmup" at bounding box center [500, 379] width 77 height 23
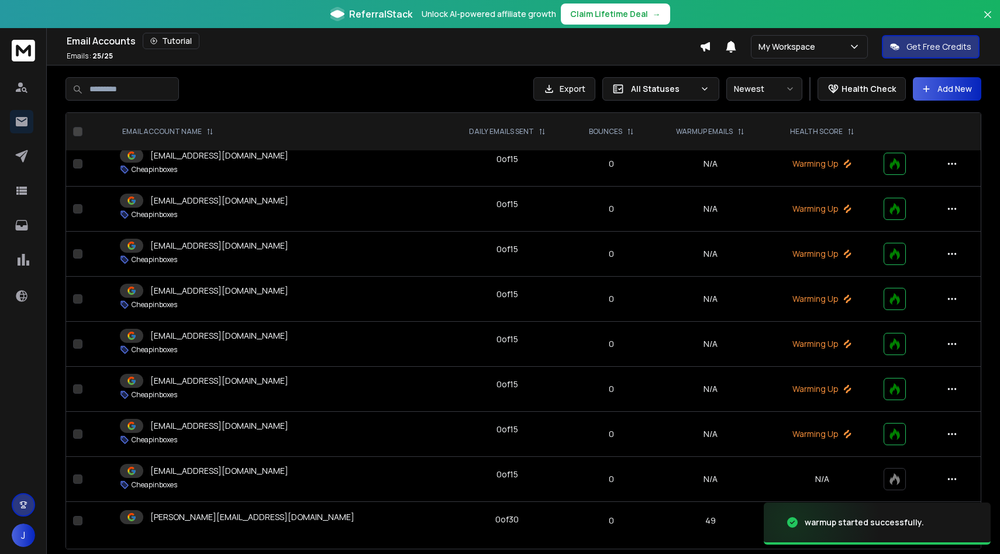
click at [890, 480] on icon at bounding box center [895, 479] width 10 height 12
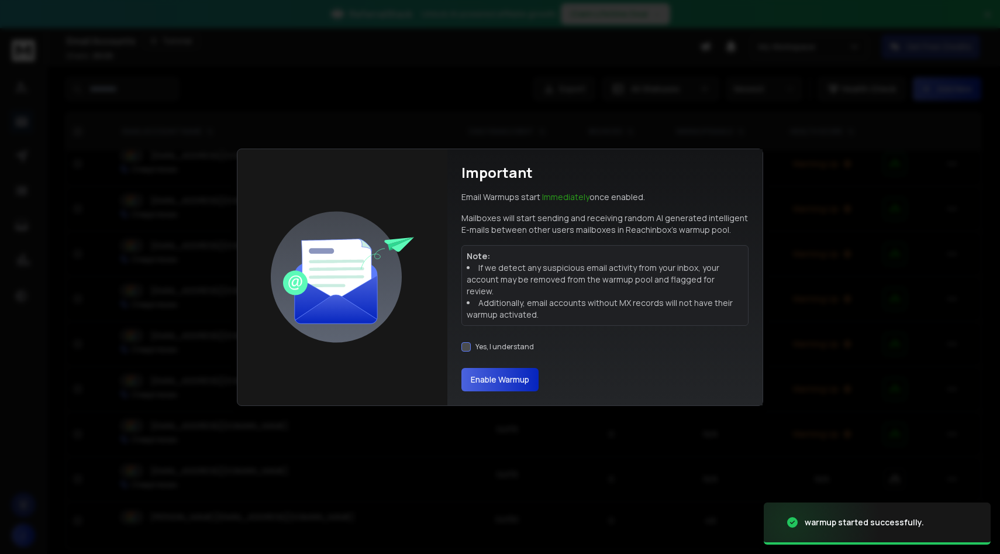
click at [469, 342] on button "Yes, I understand" at bounding box center [466, 346] width 9 height 9
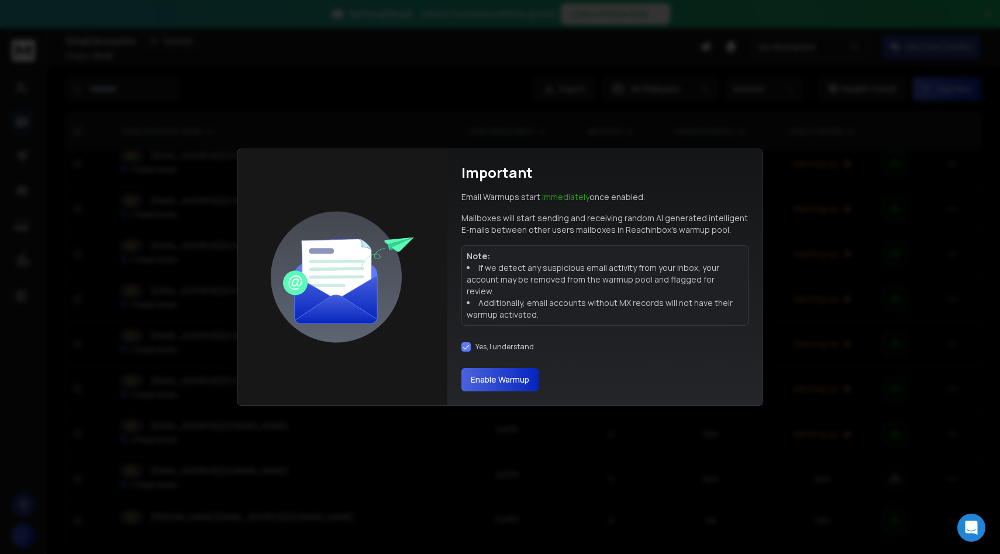
click at [474, 369] on button "Enable Warmup" at bounding box center [500, 379] width 77 height 23
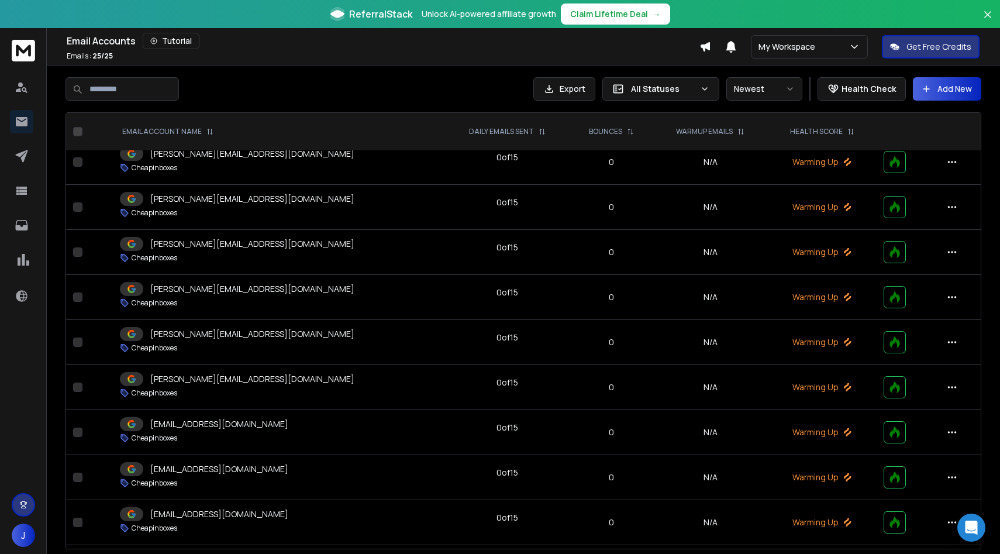
scroll to position [0, 0]
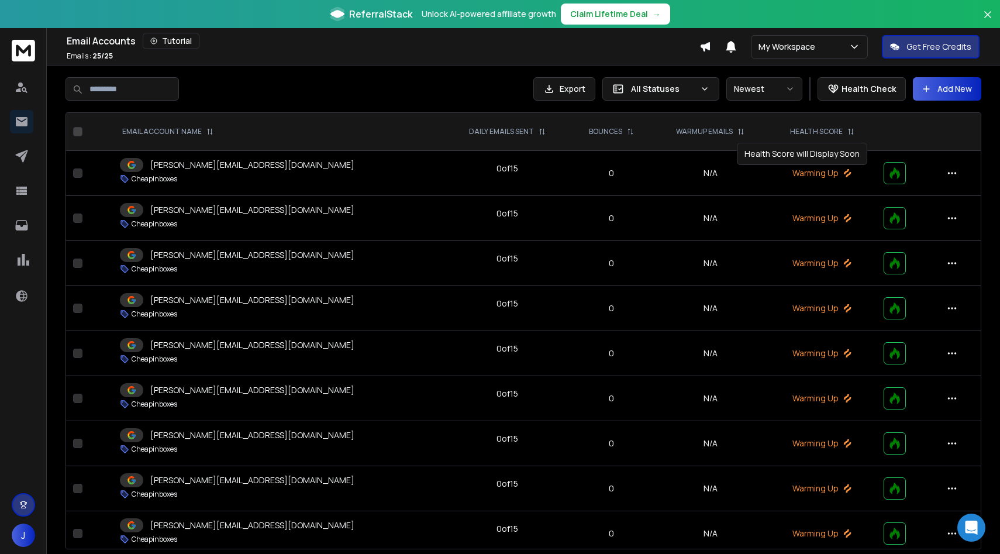
click at [814, 174] on p "Warming Up" at bounding box center [822, 173] width 95 height 12
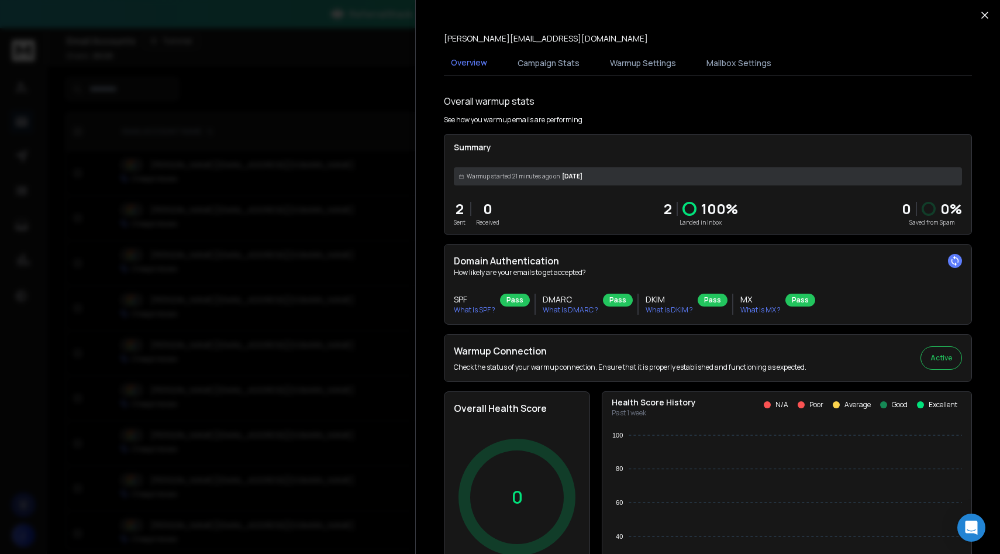
click at [983, 12] on icon "button" at bounding box center [985, 15] width 12 height 12
